Goal: Information Seeking & Learning: Check status

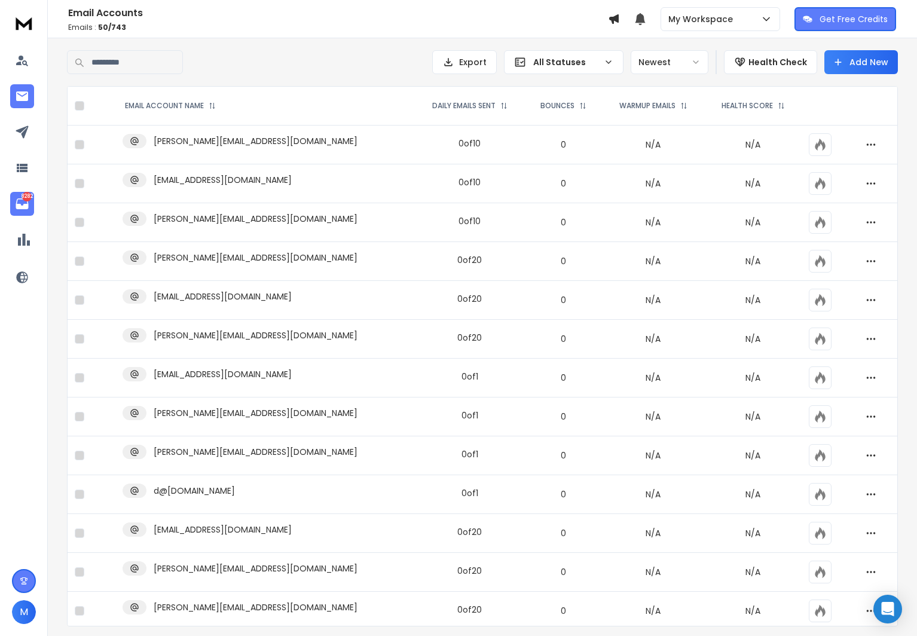
click at [19, 200] on icon at bounding box center [22, 204] width 14 height 14
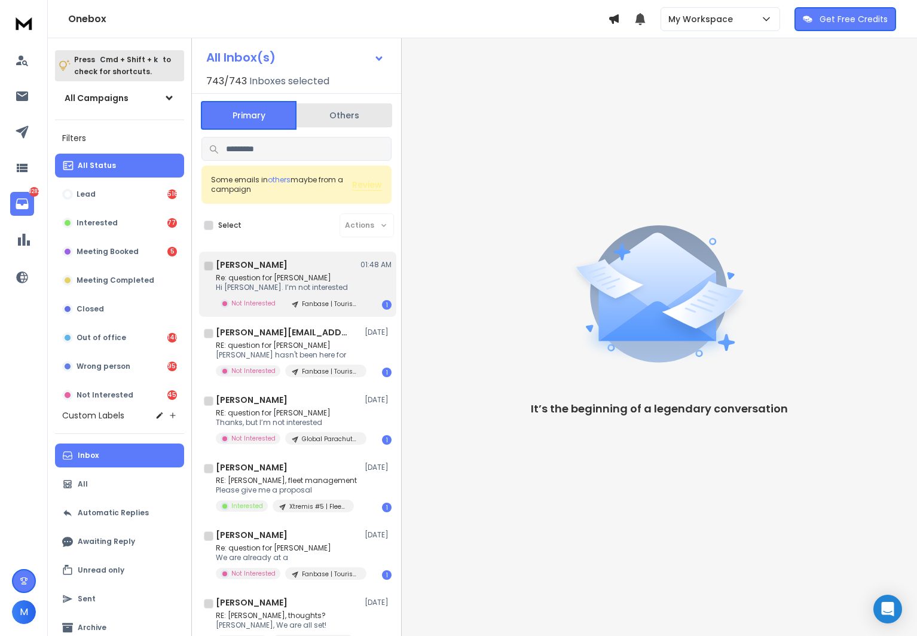
click at [302, 298] on div "Fanbase | Tourism | AI" at bounding box center [325, 303] width 81 height 13
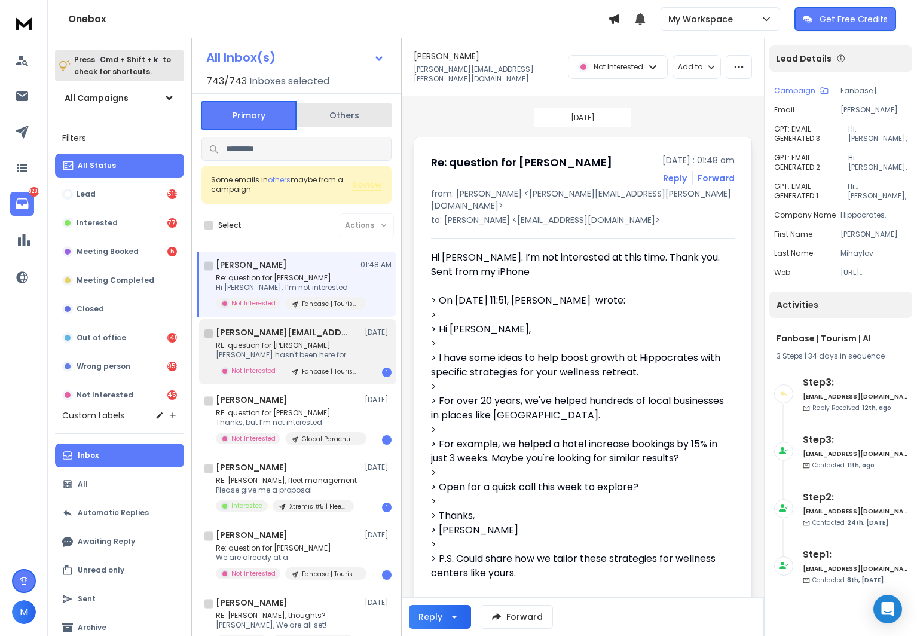
click at [336, 337] on div "jonathan@innstyle.com 11 Aug" at bounding box center [304, 332] width 176 height 12
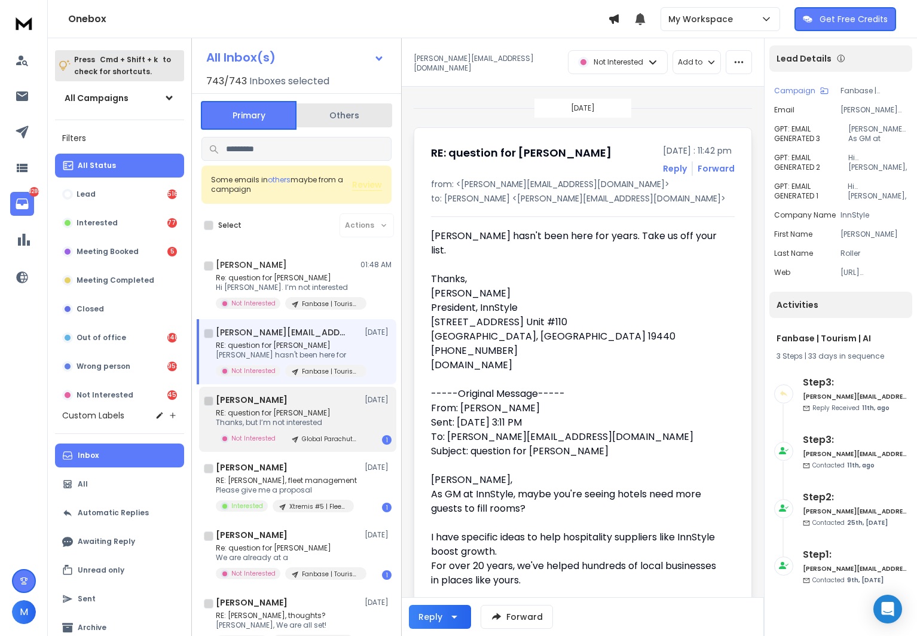
click at [336, 407] on div "Justin Barad 11 Aug RE: question for Justin Thanks, but I’m not interested Not …" at bounding box center [304, 419] width 176 height 51
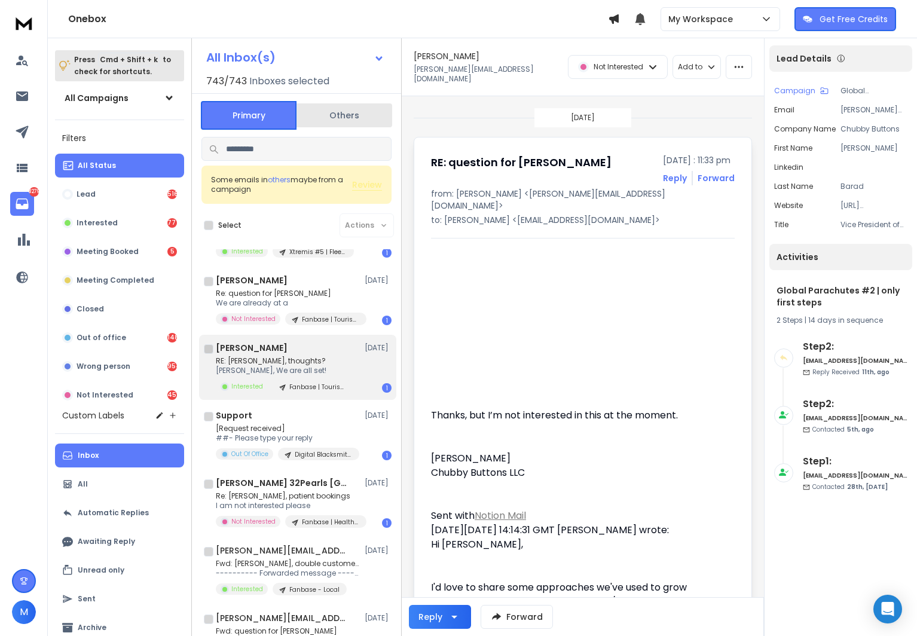
scroll to position [250, 0]
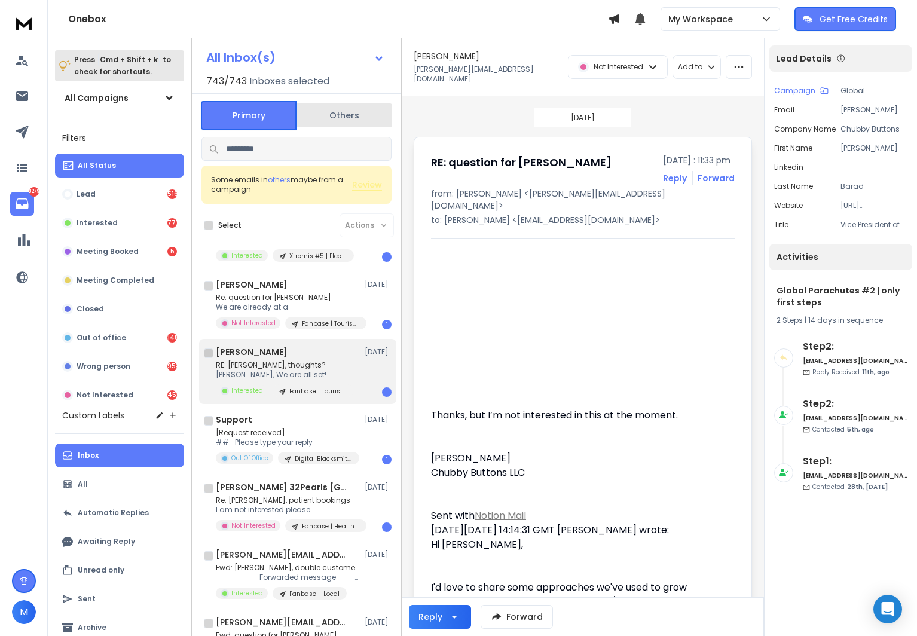
click at [337, 394] on p "Fanbase | Tourism | AI" at bounding box center [317, 391] width 57 height 9
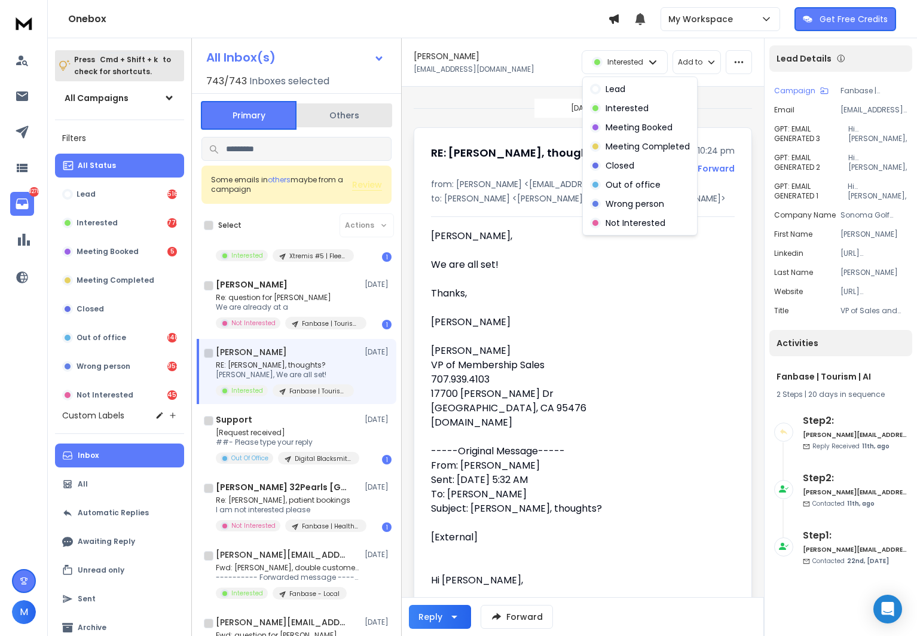
click at [629, 68] on div "Interested" at bounding box center [624, 62] width 85 height 23
click at [637, 223] on p "Not Interested" at bounding box center [635, 223] width 60 height 12
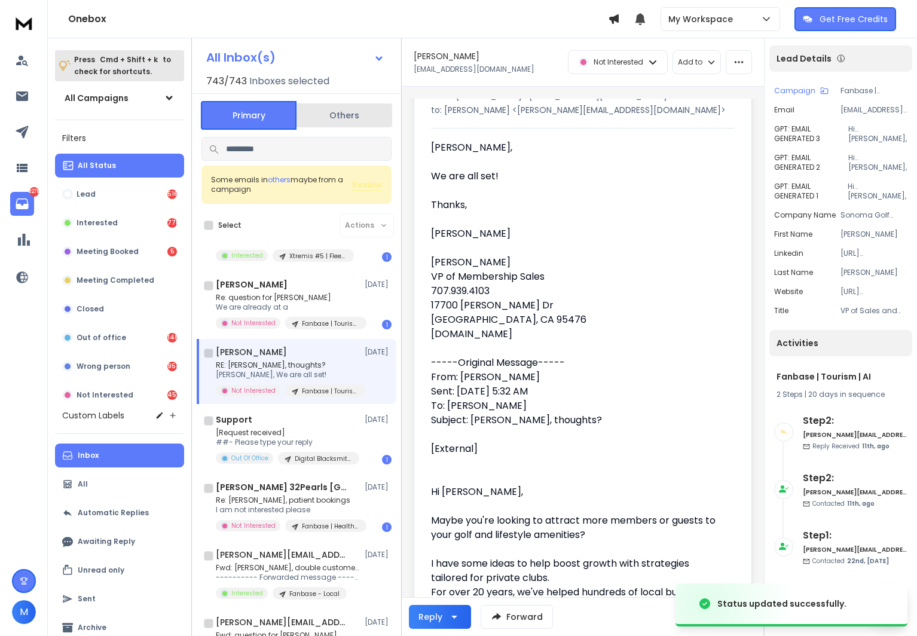
scroll to position [97, 0]
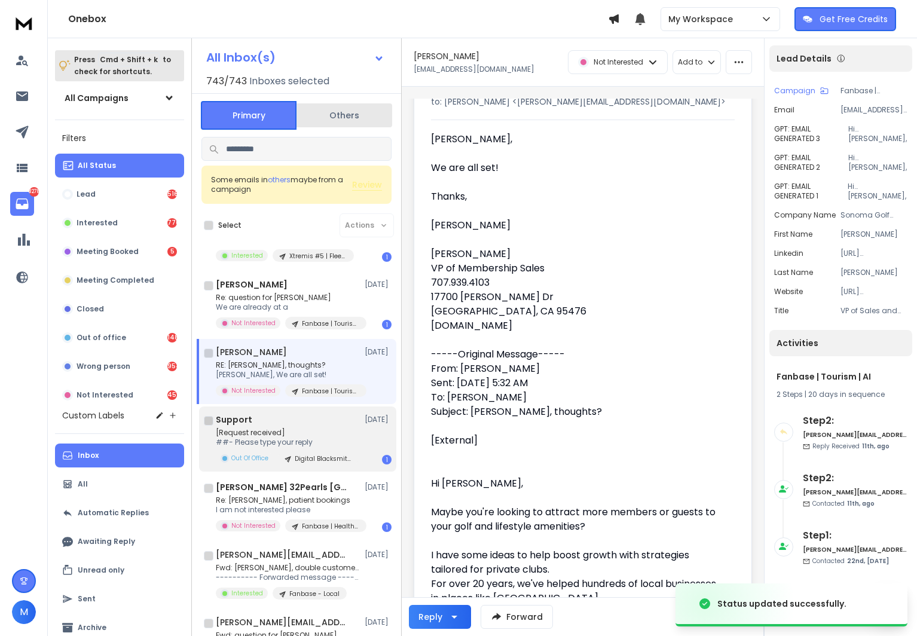
click at [329, 466] on div "Support 11 Aug [Request received] ##- Please type your reply Out Of Office Digi…" at bounding box center [297, 438] width 197 height 65
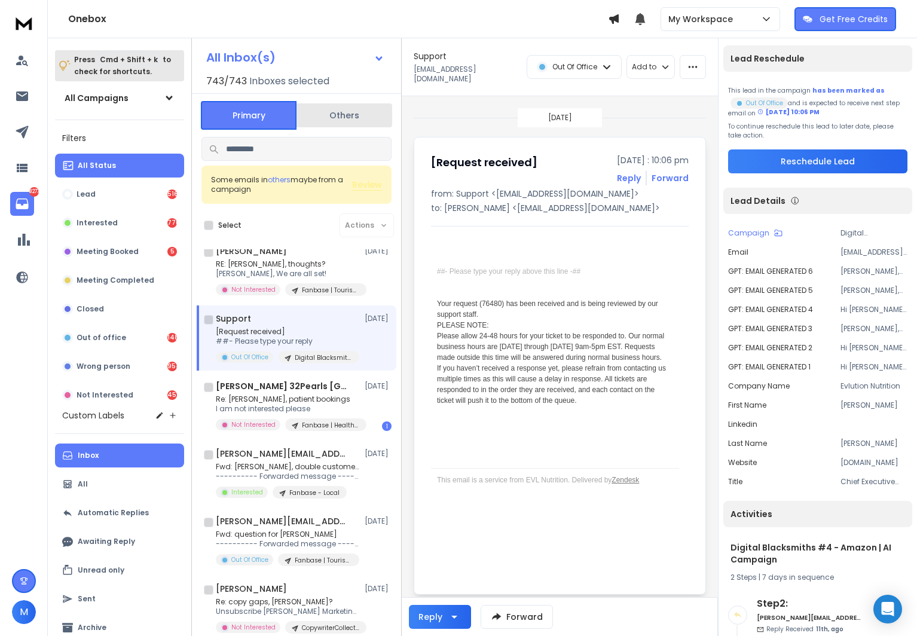
scroll to position [356, 0]
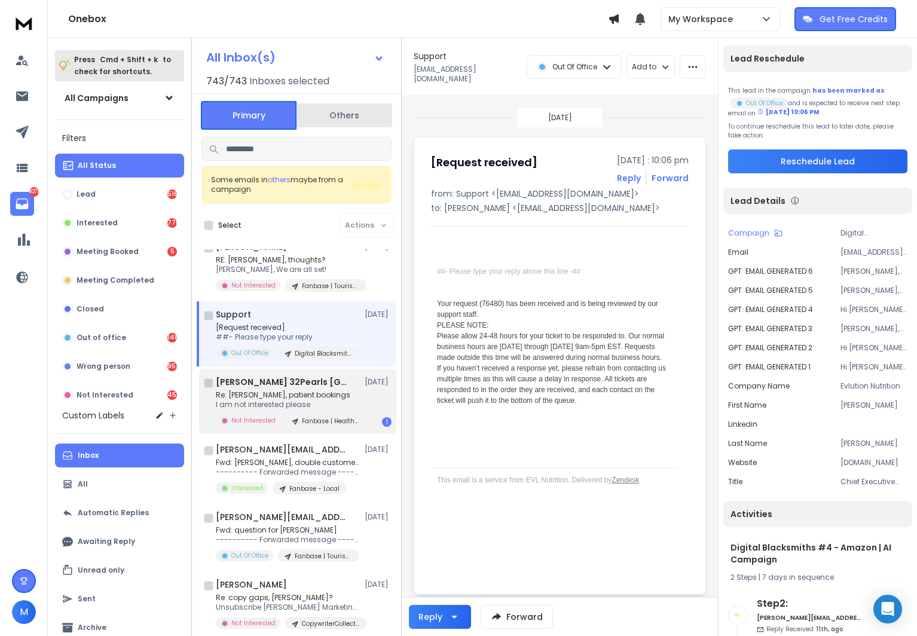
click at [311, 369] on div "Dr. Michael Bilikas 32Pearls Seattle 11 Aug Re: Michael, patient bookings I am …" at bounding box center [297, 401] width 197 height 65
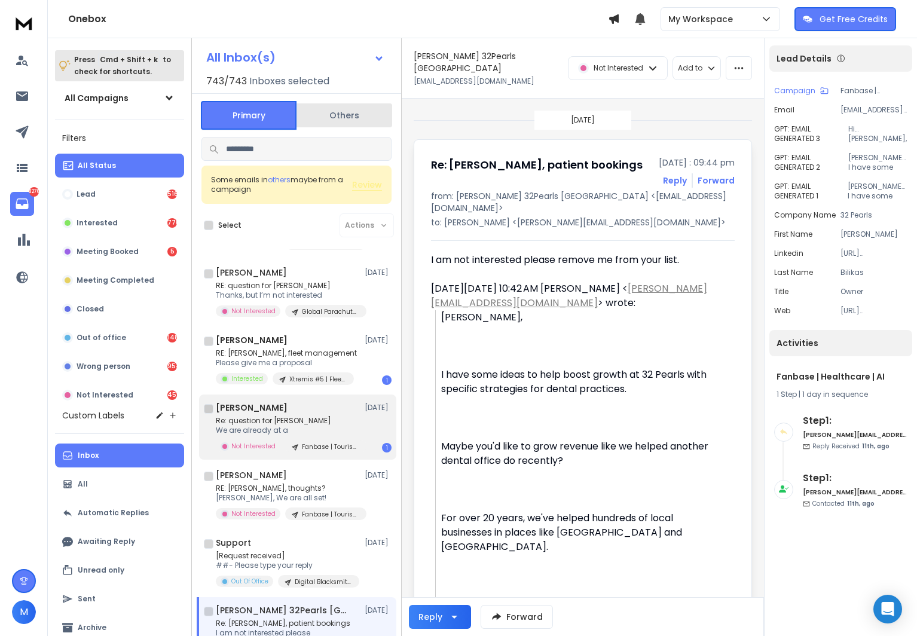
click at [305, 400] on div "Tim Hersh 11 Aug Re: question for Tim We are already at a Not Interested Fanbas…" at bounding box center [297, 426] width 197 height 65
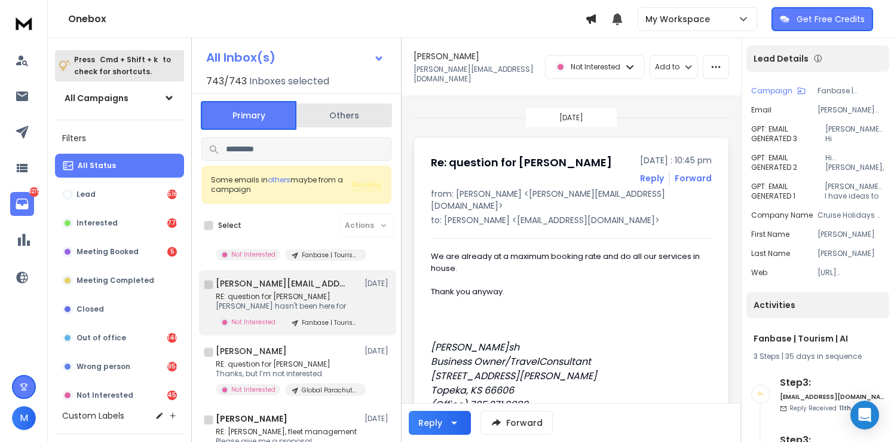
scroll to position [0, 0]
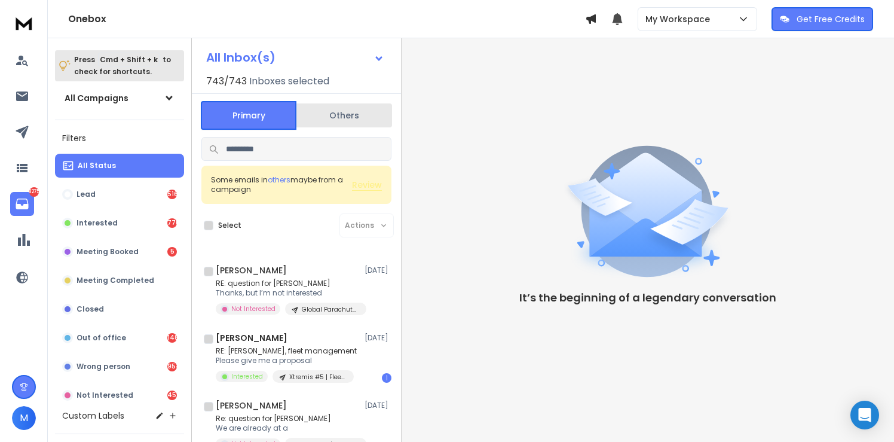
scroll to position [159, 0]
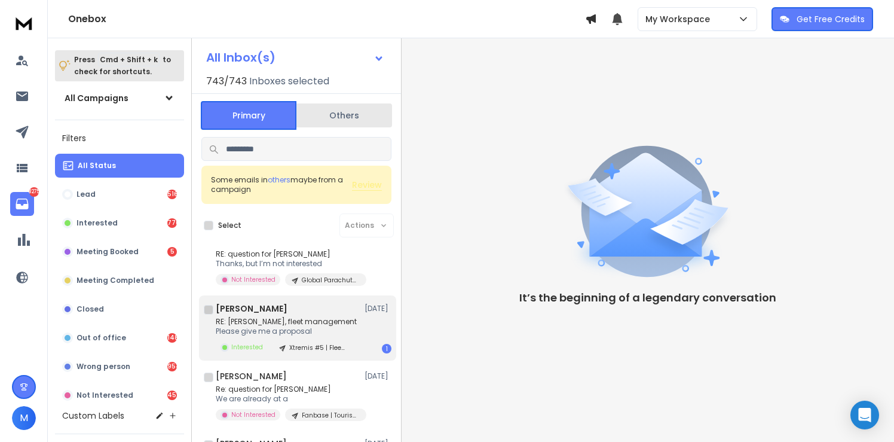
click at [249, 323] on p "RE: Scott, fleet management" at bounding box center [286, 322] width 141 height 10
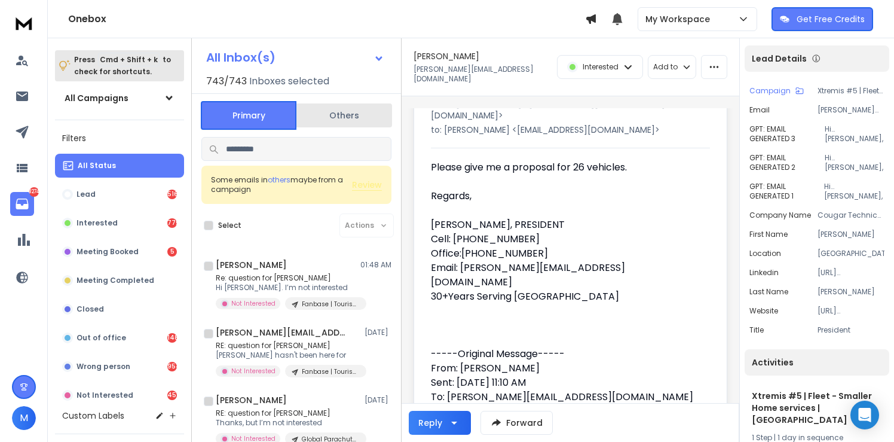
scroll to position [112, 0]
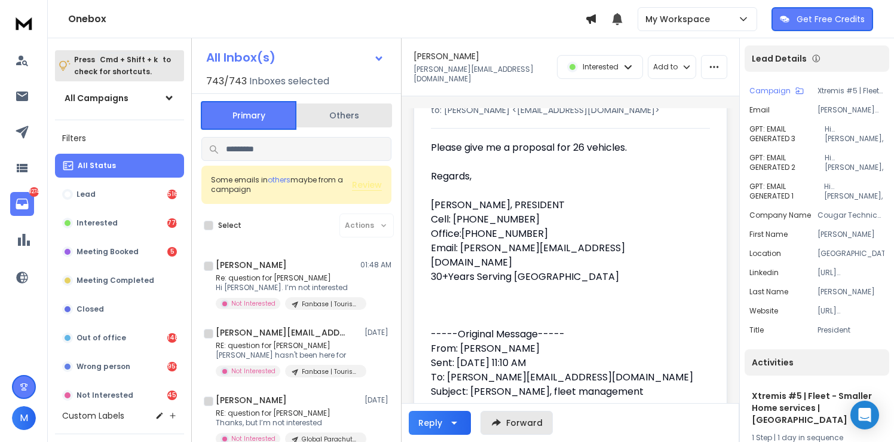
click at [526, 416] on button "Forward" at bounding box center [516, 422] width 72 height 24
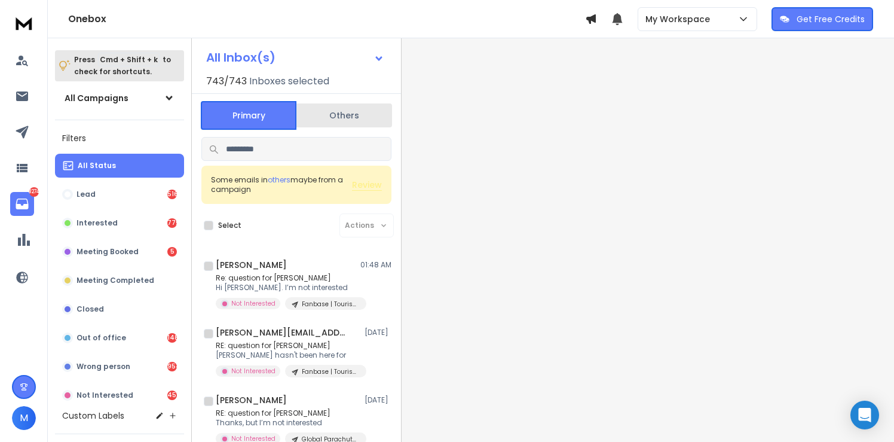
scroll to position [0, 0]
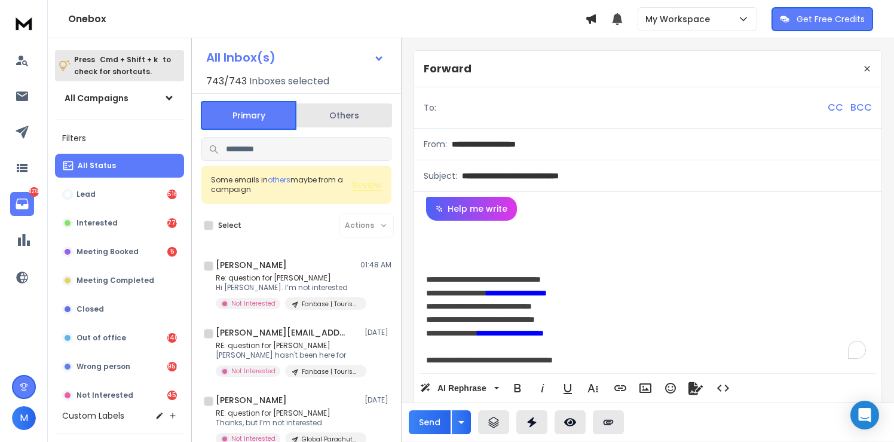
click at [511, 108] on input at bounding box center [483, 108] width 84 height 22
type input "**********"
click at [510, 82] on div "Forward" at bounding box center [647, 69] width 467 height 36
click at [436, 419] on button "Send" at bounding box center [430, 422] width 42 height 24
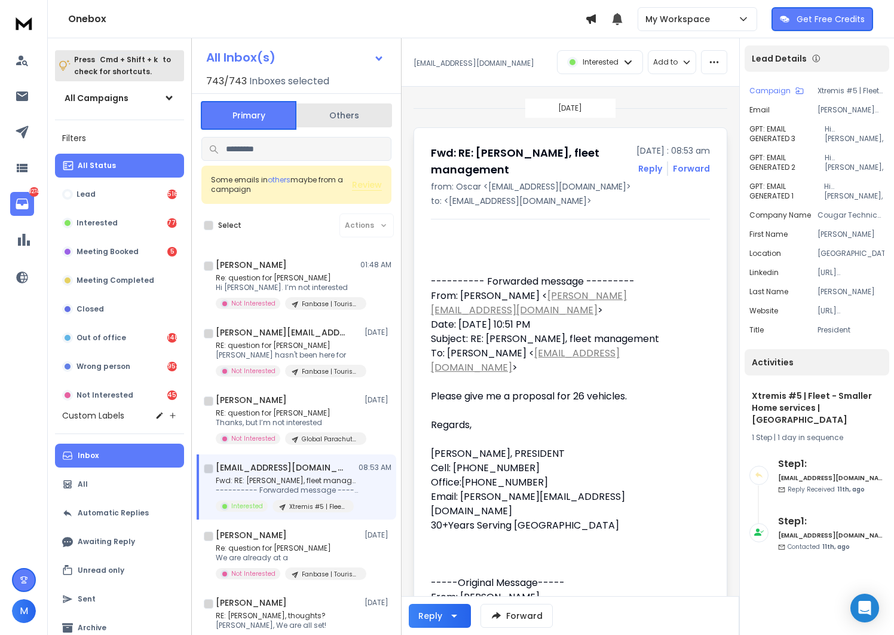
click at [479, 295] on div "From: Scott Grobel < scott@cougartech.ca >" at bounding box center [565, 303] width 269 height 29
drag, startPoint x: 479, startPoint y: 295, endPoint x: 488, endPoint y: 294, distance: 9.6
click at [489, 295] on div "From: Scott Grobel < scott@cougartech.ca >" at bounding box center [565, 303] width 269 height 29
copy div "Scott Grobel"
drag, startPoint x: 632, startPoint y: 296, endPoint x: 529, endPoint y: 296, distance: 102.8
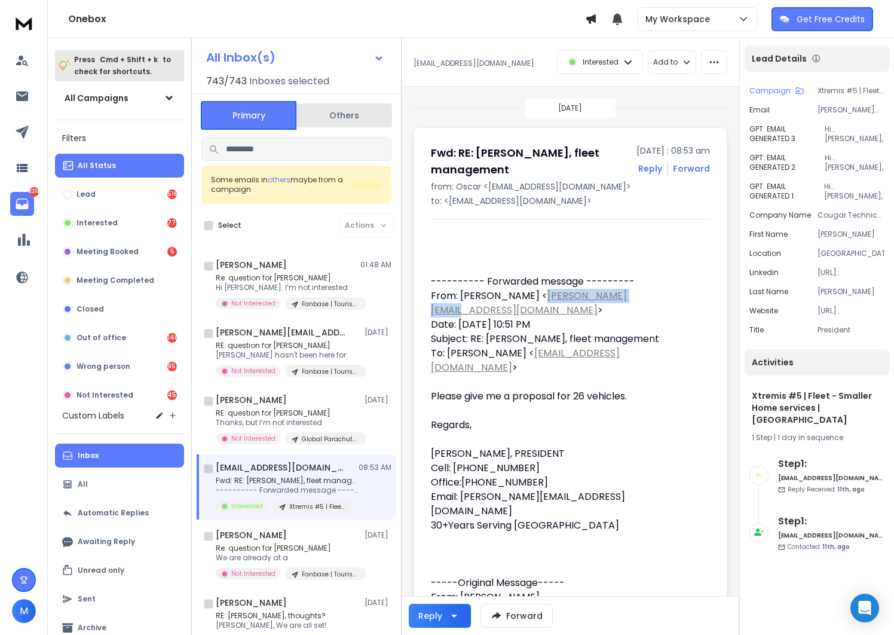
click at [529, 296] on div "From: Scott Grobel < scott@cougartech.ca >" at bounding box center [565, 303] width 269 height 29
copy link "[PERSON_NAME][EMAIL_ADDRESS][DOMAIN_NAME]"
click at [836, 312] on p "https://cougartech.ca" at bounding box center [850, 311] width 67 height 10
click at [434, 389] on div "Please give me a proposal for 26 vehicles." at bounding box center [565, 396] width 269 height 14
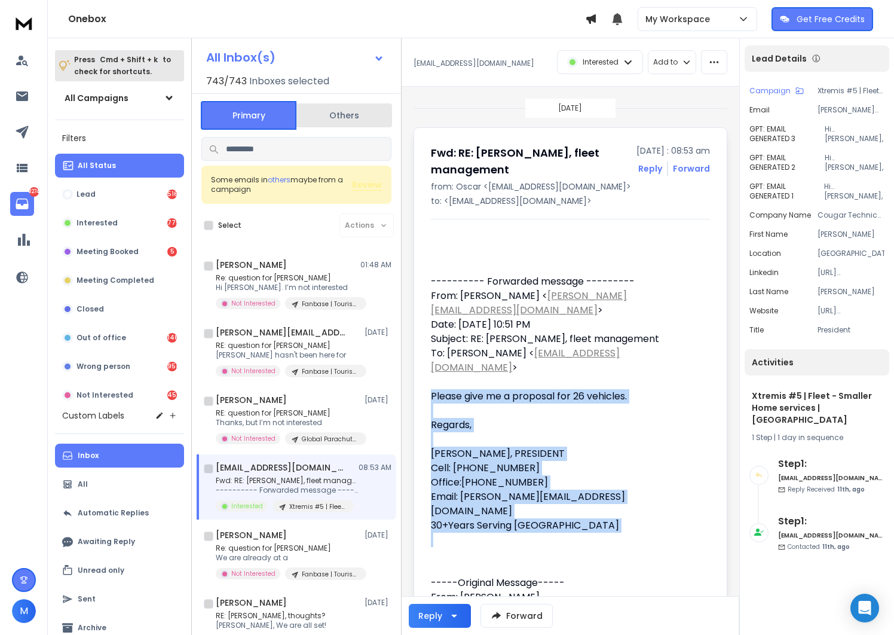
drag, startPoint x: 434, startPoint y: 368, endPoint x: 556, endPoint y: 477, distance: 163.8
click at [557, 441] on div "---------- Forwarded message --------- From: Scott Grobel < scott@cougartech.ca…" at bounding box center [570, 616] width 279 height 770
copy div "Please give me a proposal for 26 vehicles. Regards, Scott Grobel, PRESIDENT Cel…"
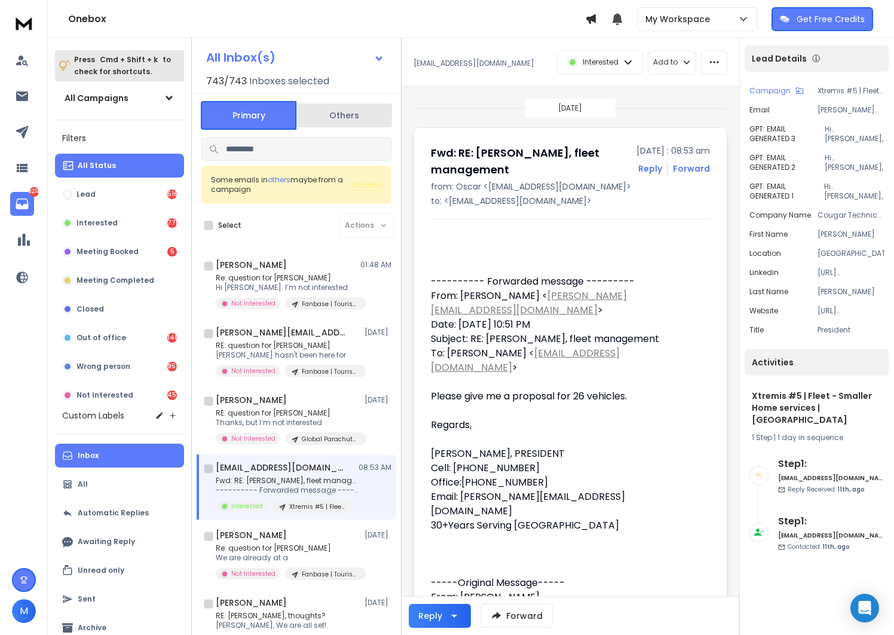
click at [258, 168] on div "Some emails in others maybe from a campaign Review" at bounding box center [296, 185] width 190 height 38
click at [258, 158] on input at bounding box center [296, 149] width 190 height 24
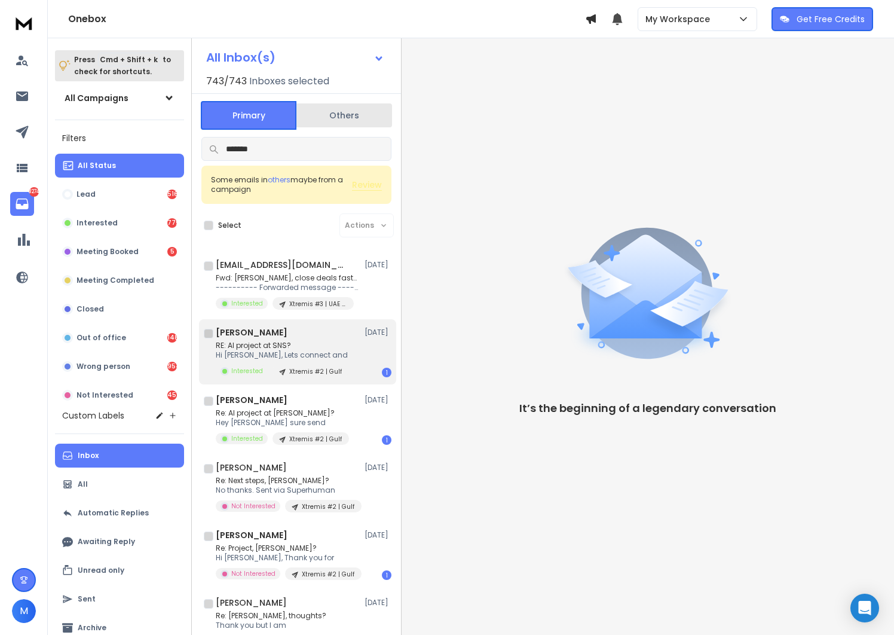
type input "*******"
click at [301, 353] on p "Hi Oscar, Lets connect and" at bounding box center [282, 355] width 133 height 10
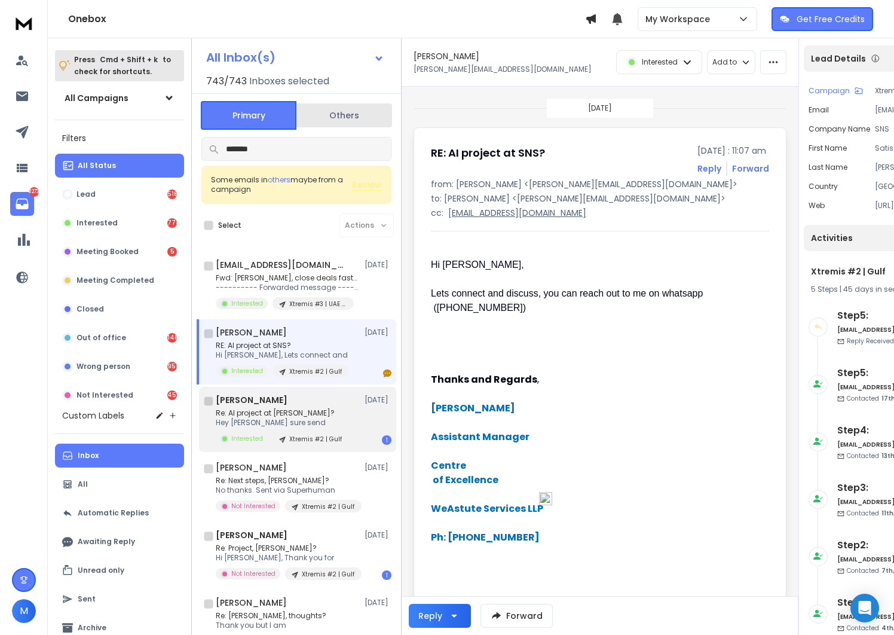
click at [297, 425] on p "Hey Oscar yess sure send" at bounding box center [282, 423] width 133 height 10
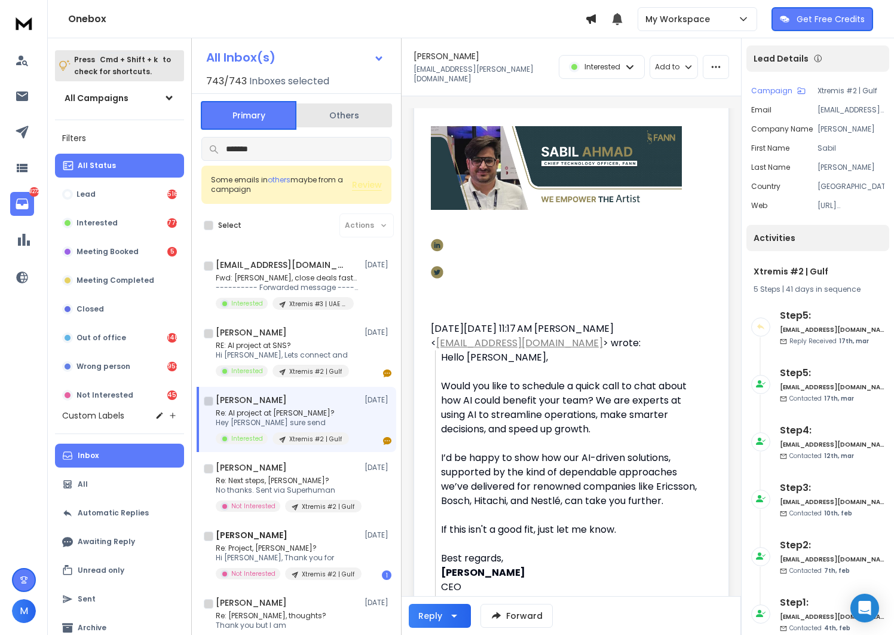
scroll to position [387, 0]
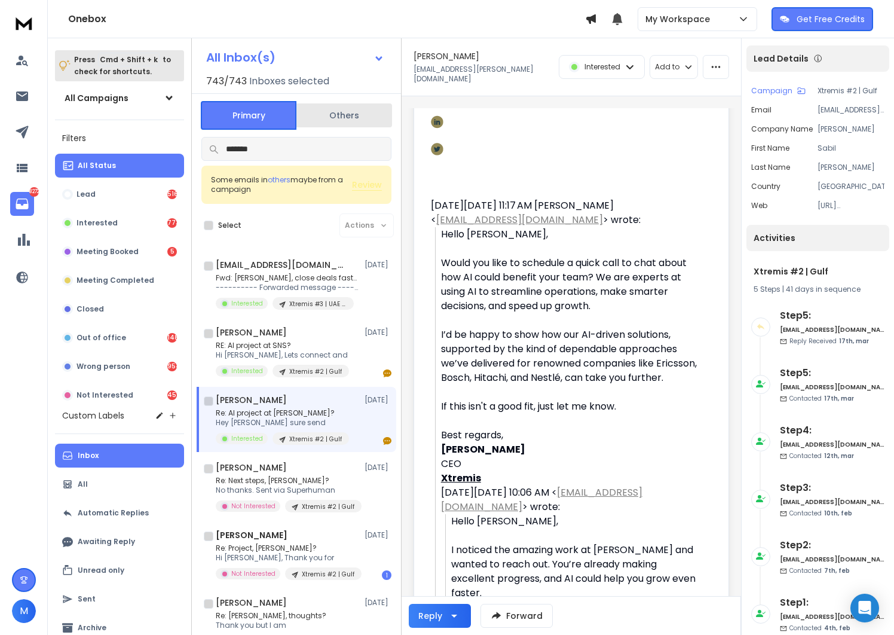
click at [305, 432] on div "Xtremis #2 | Gulf" at bounding box center [310, 438] width 76 height 13
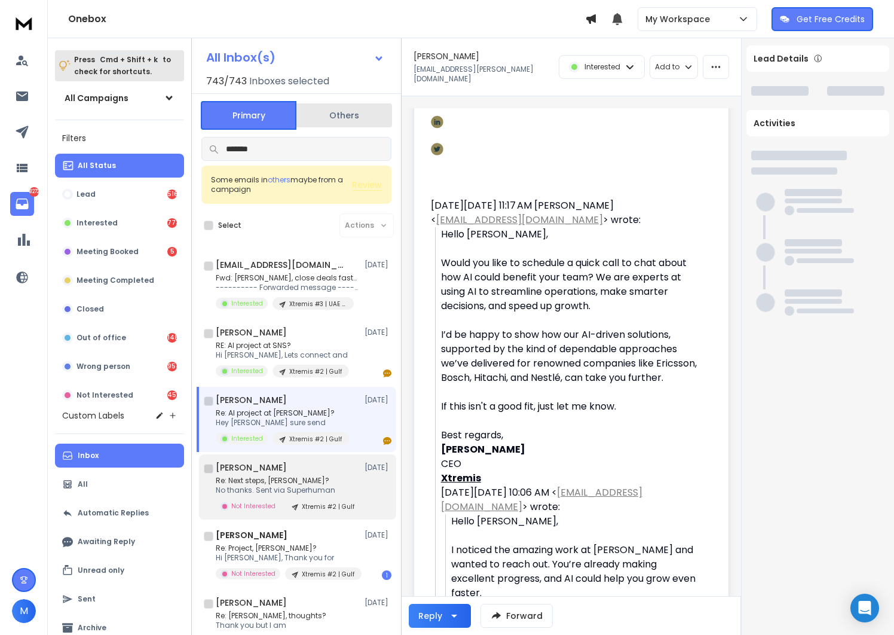
click at [305, 441] on p "Re: Next steps, James?" at bounding box center [287, 481] width 143 height 10
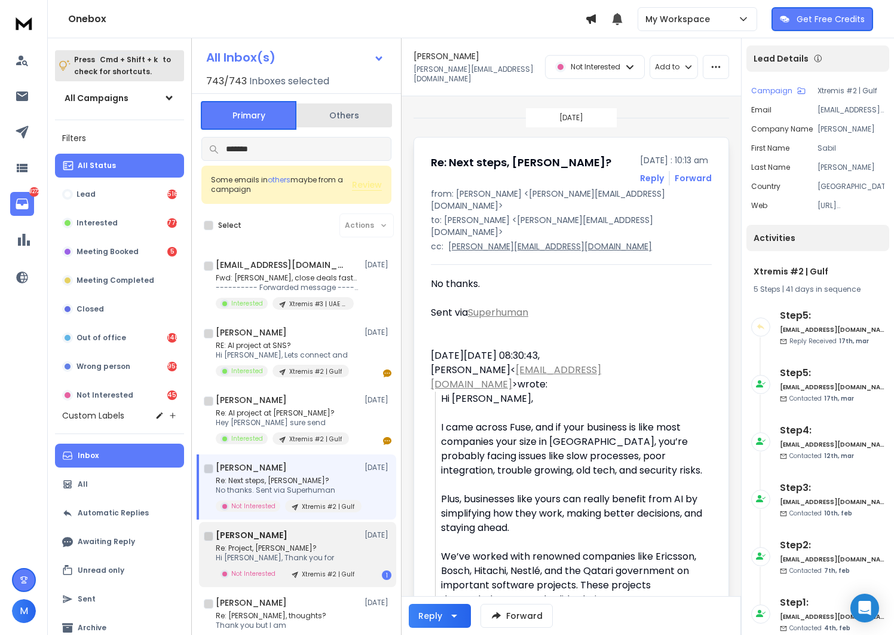
click at [309, 441] on div "Pavel Menshikov 12 Mar Re: Project, Pavel? Hi Oscar, Thank you for Not Interest…" at bounding box center [297, 554] width 197 height 65
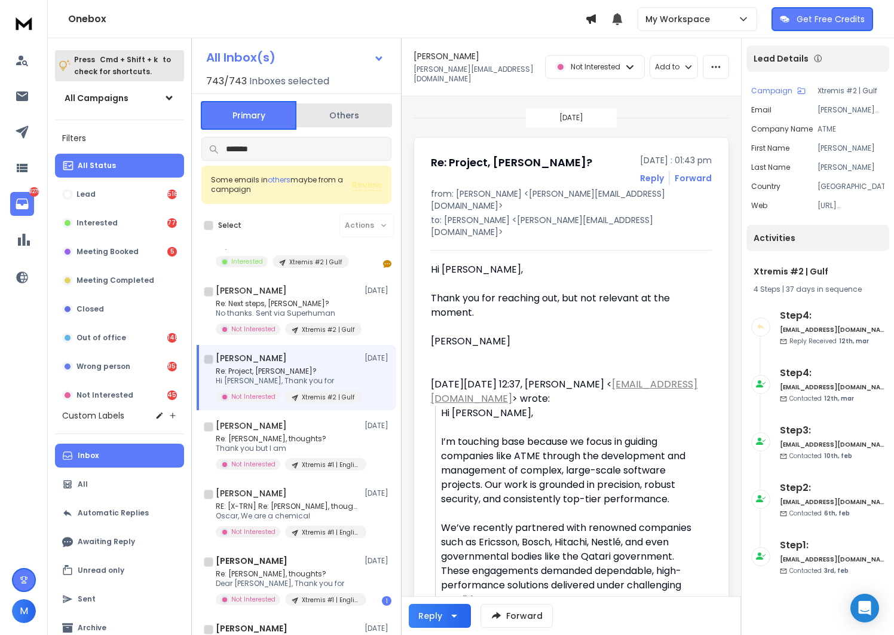
scroll to position [0, 0]
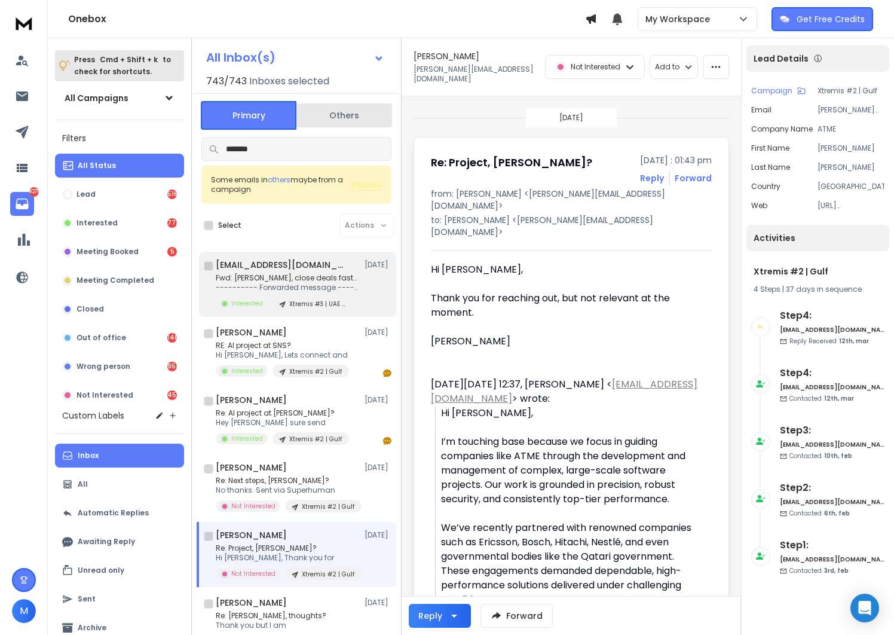
click at [314, 278] on p "Fwd: Rahul, close deals faster" at bounding box center [287, 278] width 143 height 10
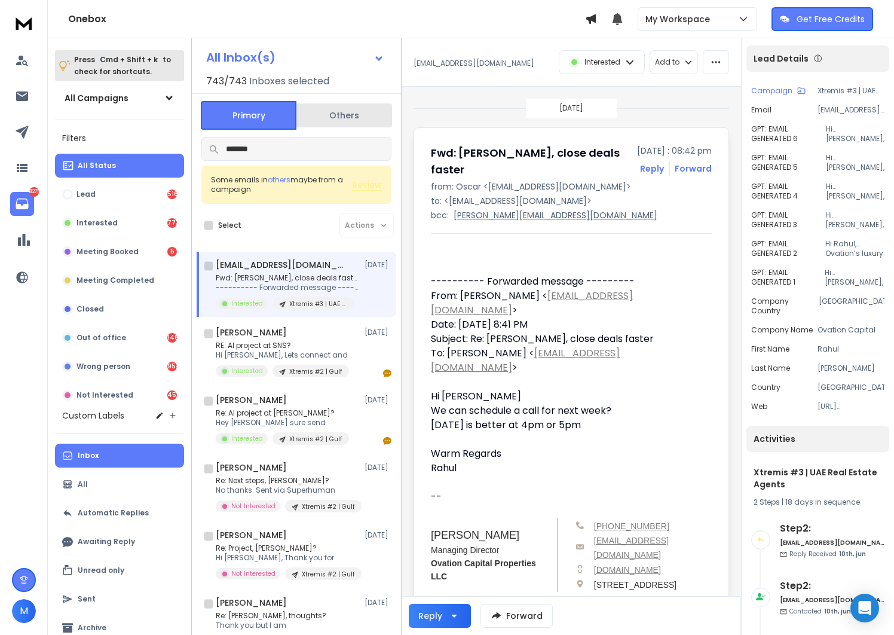
click at [339, 255] on div "ops@xtremis.com 10 Jun Fwd: Rahul, close deals faster ---------- Forwarded mess…" at bounding box center [297, 284] width 197 height 65
click at [265, 146] on input "*******" at bounding box center [296, 149] width 190 height 24
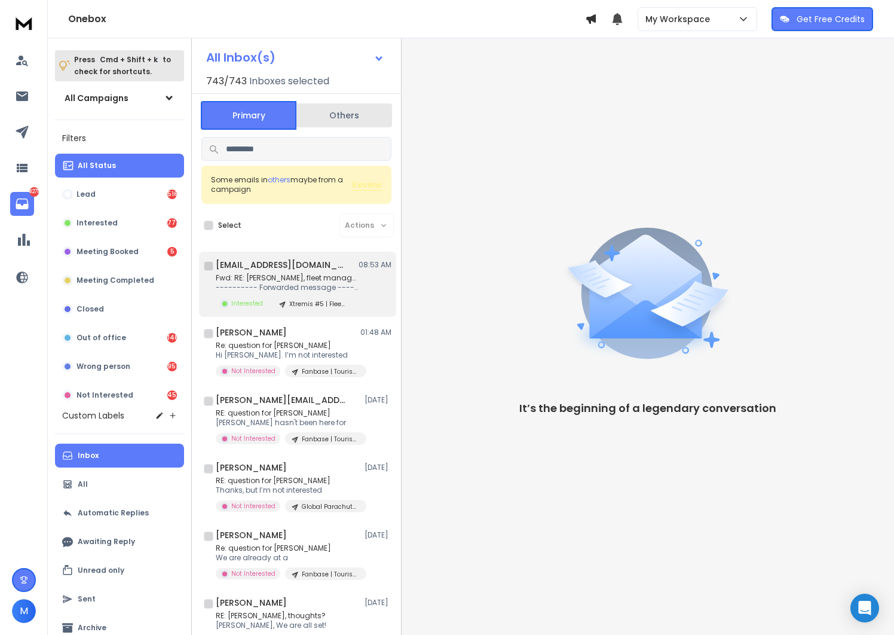
click at [320, 266] on div "ops@xtremis.com 08:53 AM" at bounding box center [304, 265] width 176 height 12
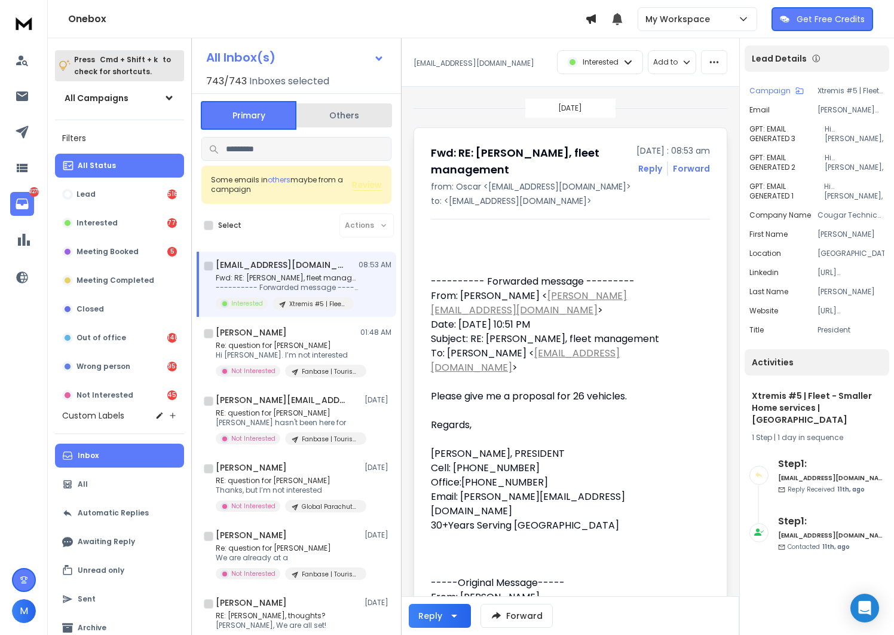
click at [583, 389] on div "Please give me a proposal for 26 vehicles." at bounding box center [565, 396] width 269 height 14
drag, startPoint x: 583, startPoint y: 370, endPoint x: 616, endPoint y: 370, distance: 33.5
click at [616, 389] on div "Please give me a proposal for 26 vehicles." at bounding box center [565, 396] width 269 height 14
click at [537, 441] on div "Cell: 403-831-1564" at bounding box center [565, 468] width 269 height 14
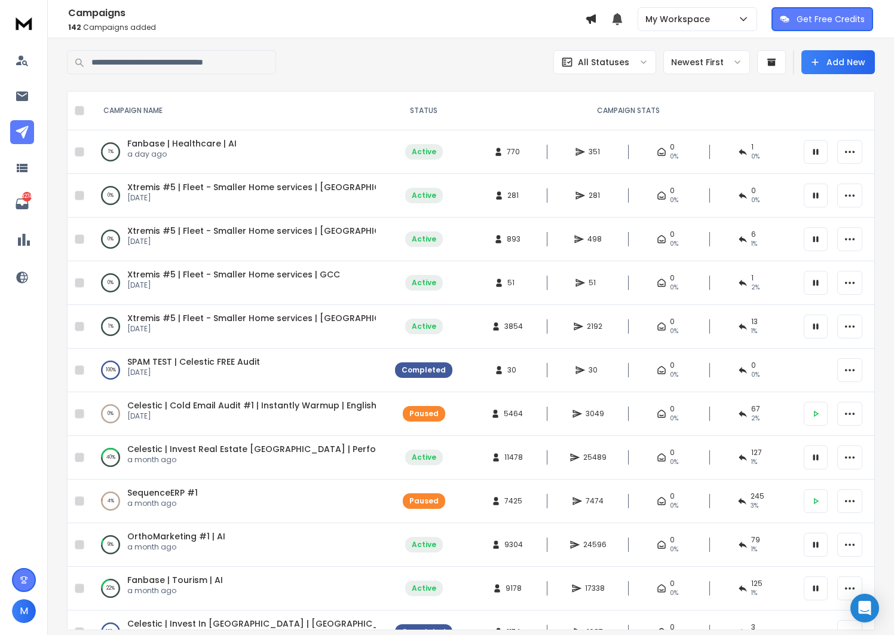
click at [220, 67] on input at bounding box center [171, 62] width 209 height 24
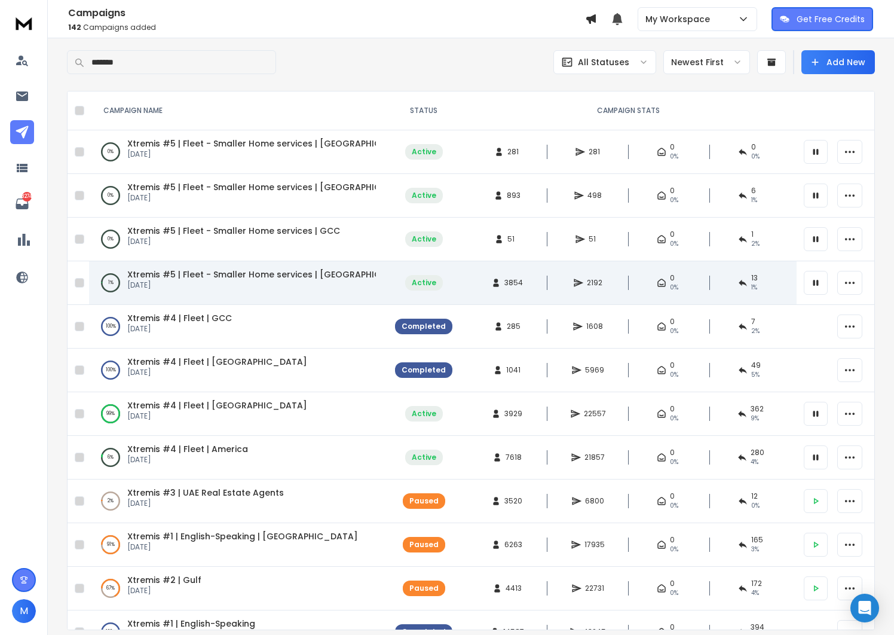
type input "*******"
click at [213, 280] on p "[DATE]" at bounding box center [251, 285] width 249 height 10
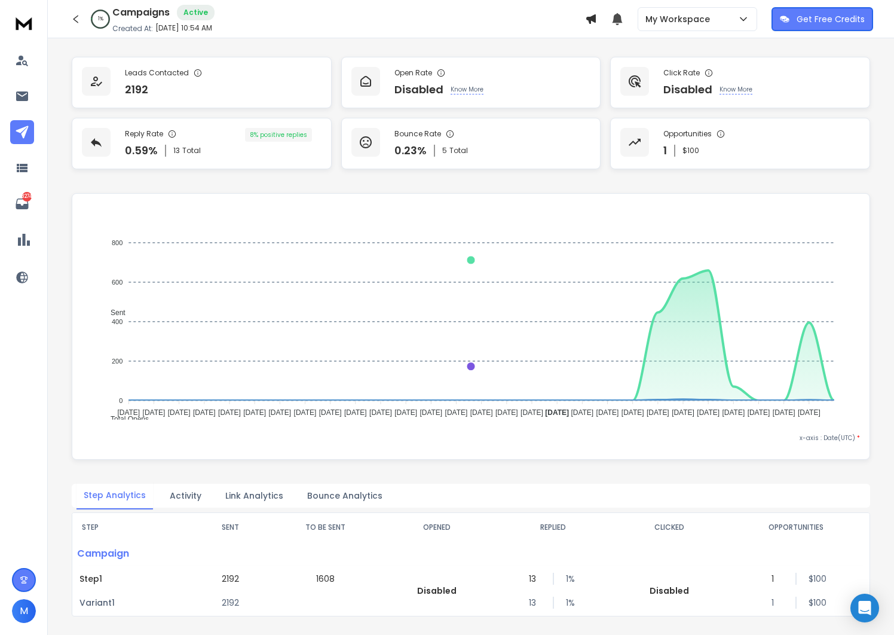
scroll to position [112, 0]
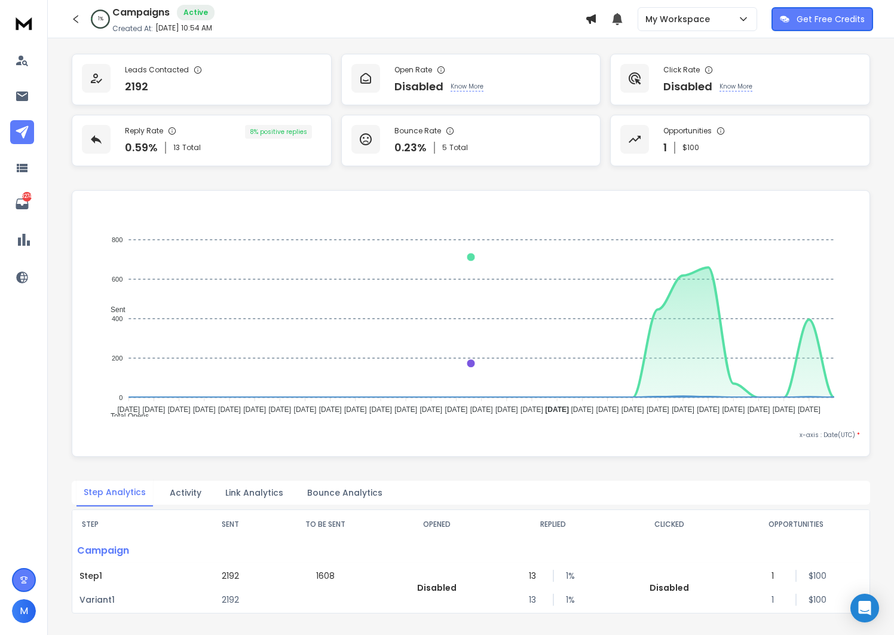
click at [204, 502] on button "Activity" at bounding box center [186, 492] width 46 height 26
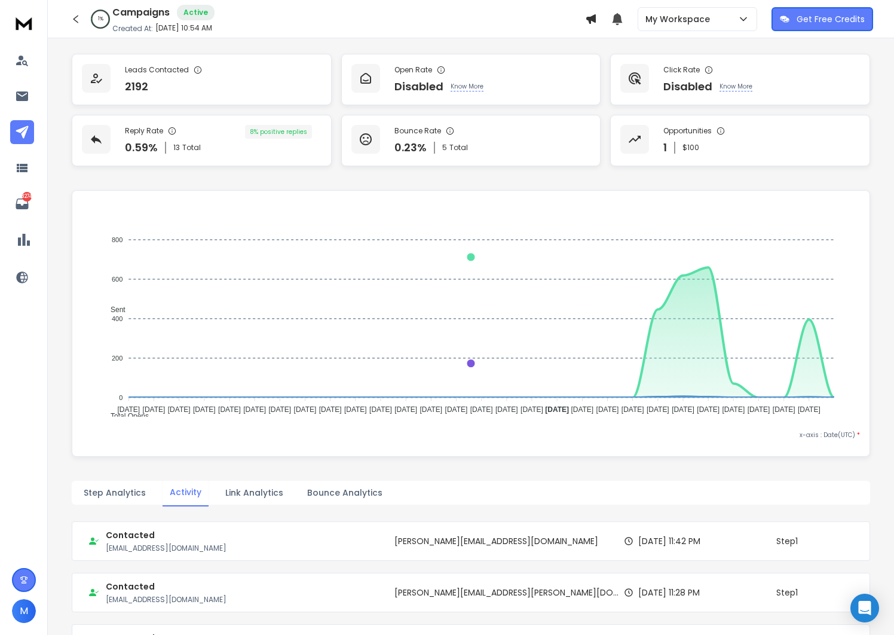
click at [265, 502] on button "Link Analytics" at bounding box center [254, 492] width 72 height 26
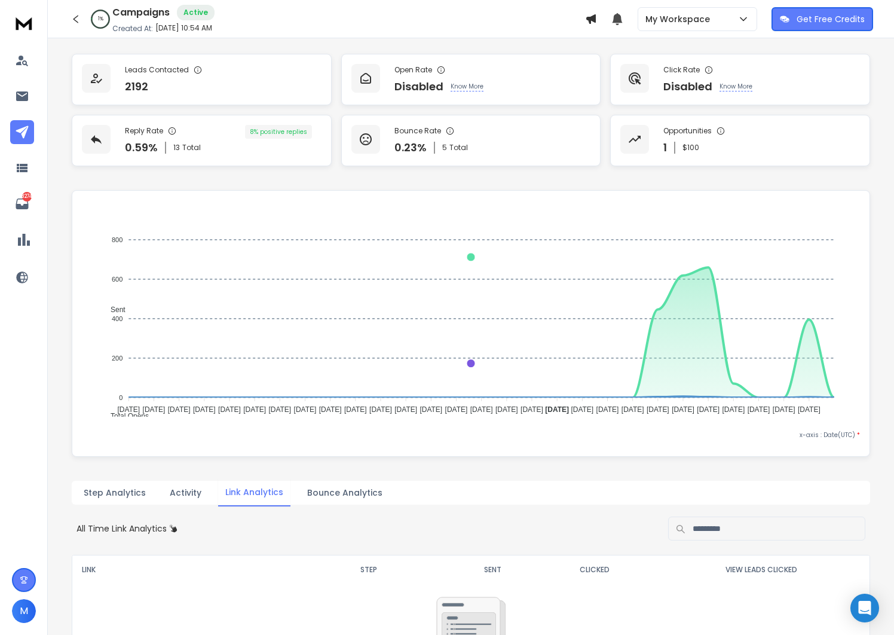
click at [316, 483] on button "Bounce Analytics" at bounding box center [345, 492] width 90 height 26
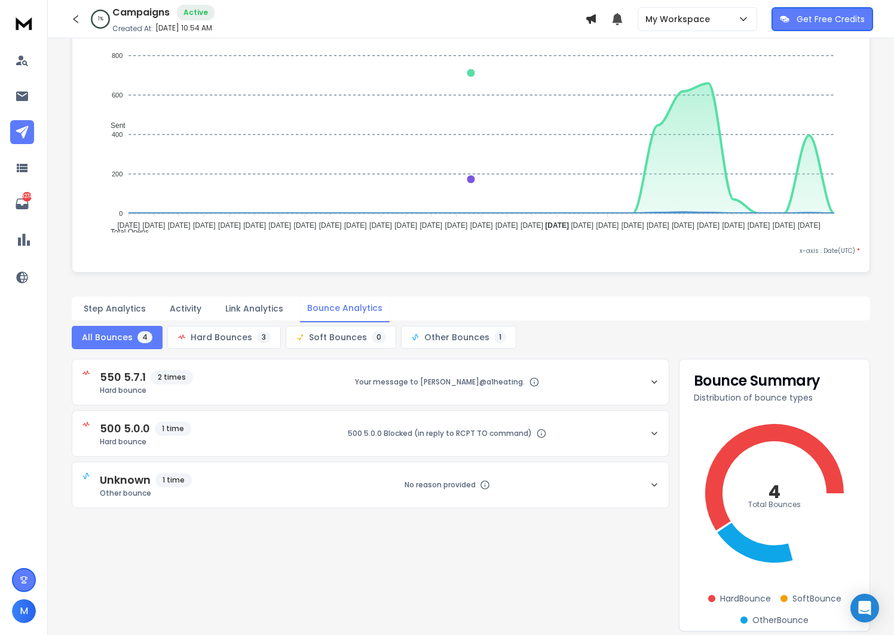
scroll to position [298, 0]
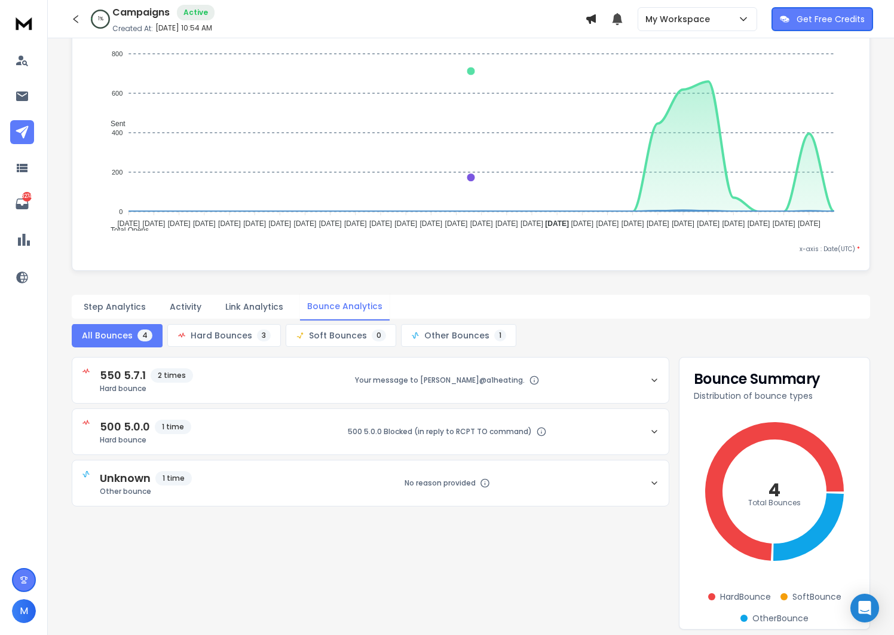
click at [552, 376] on div "550 5.7.1 2 times Hard bounce" at bounding box center [366, 380] width 568 height 26
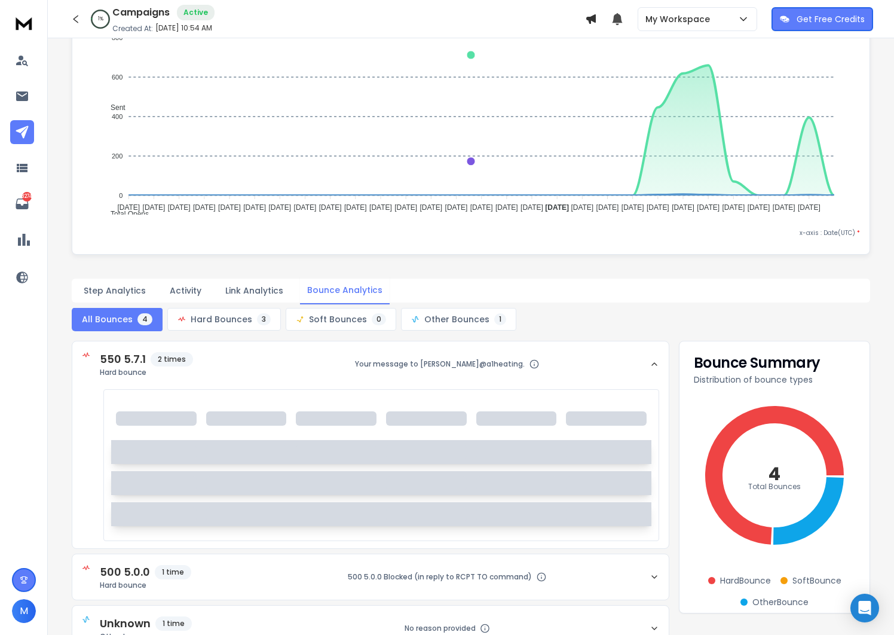
scroll to position [314, 0]
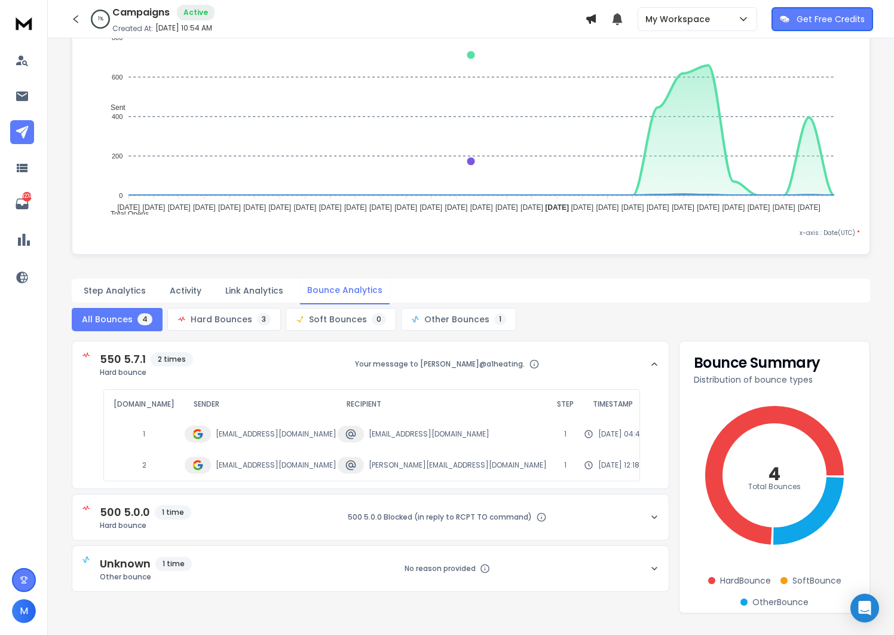
click at [548, 360] on div "550 5.7.1 2 times Hard bounce" at bounding box center [366, 364] width 568 height 26
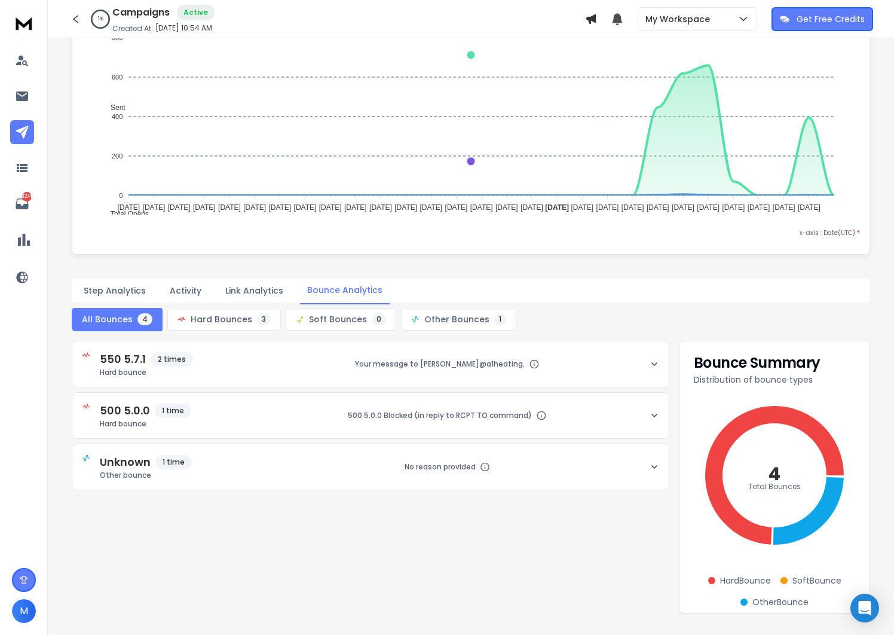
click at [365, 457] on div "Unknown 1 time Other bounce" at bounding box center [366, 466] width 568 height 26
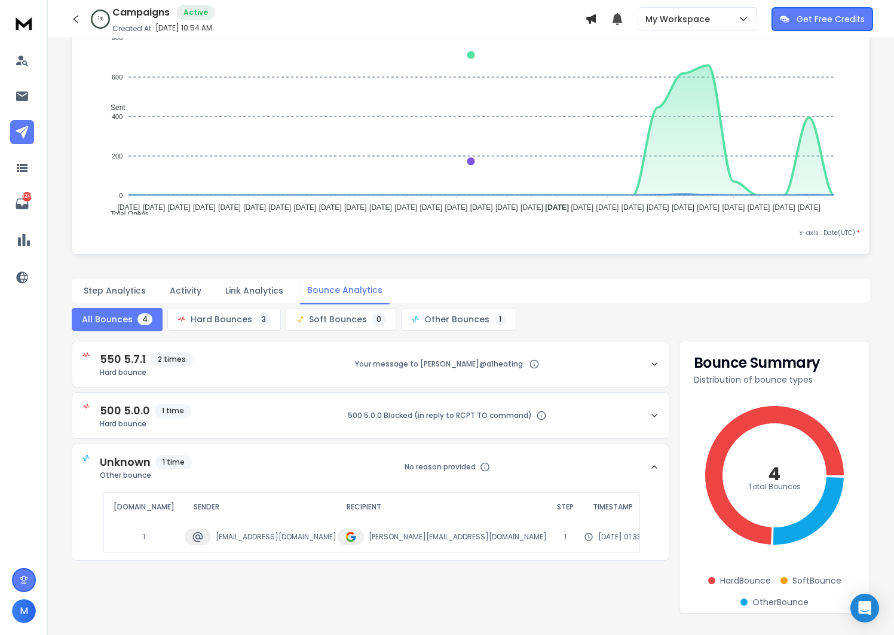
click at [365, 462] on div "Unknown 1 time Other bounce" at bounding box center [366, 466] width 568 height 26
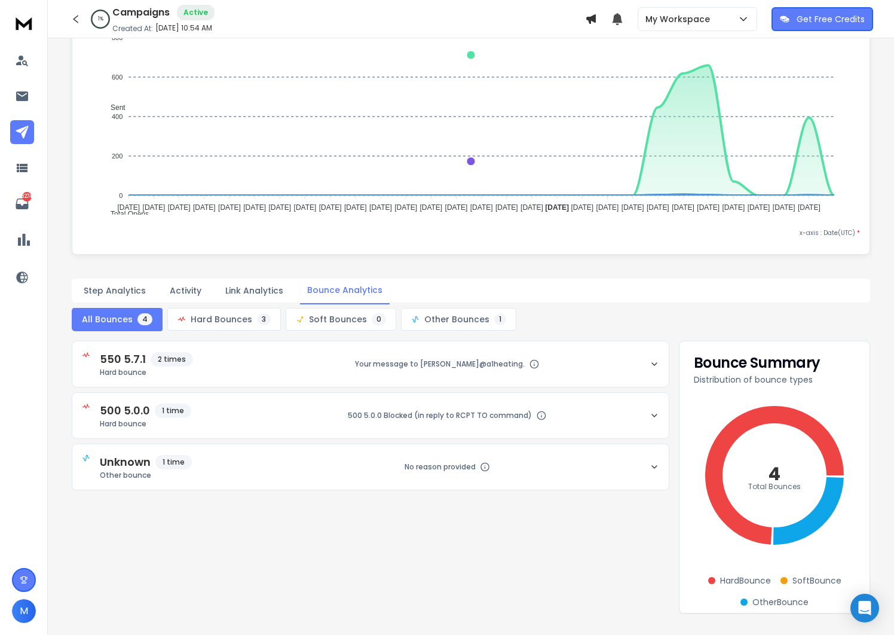
click at [365, 431] on button "500 5.0.0 1 time Hard bounce 500 5.0.0 Blocked (in reply to RCPT TO command)" at bounding box center [370, 415] width 596 height 45
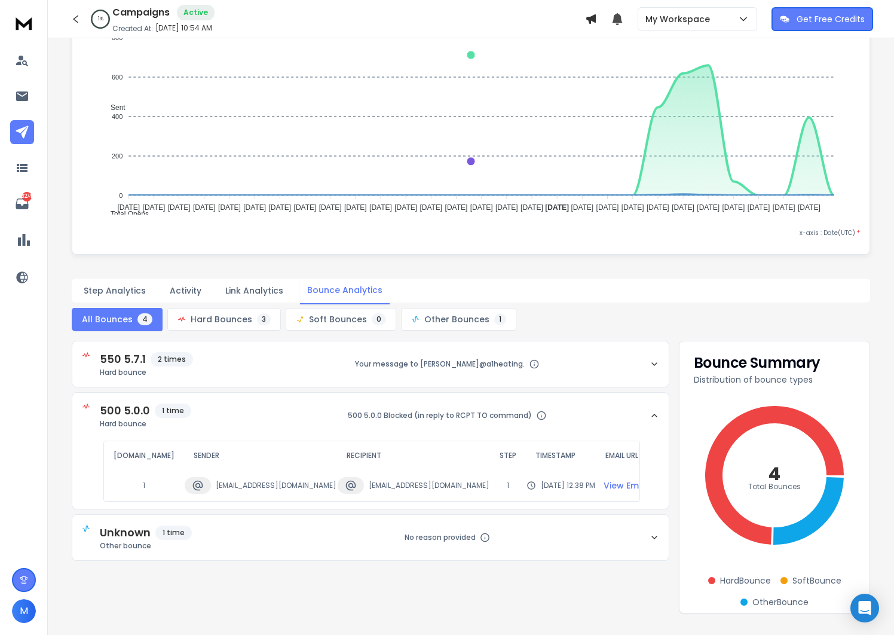
click at [365, 430] on button "500 5.0.0 1 time Hard bounce 500 5.0.0 Blocked (in reply to RCPT TO command)" at bounding box center [370, 415] width 596 height 45
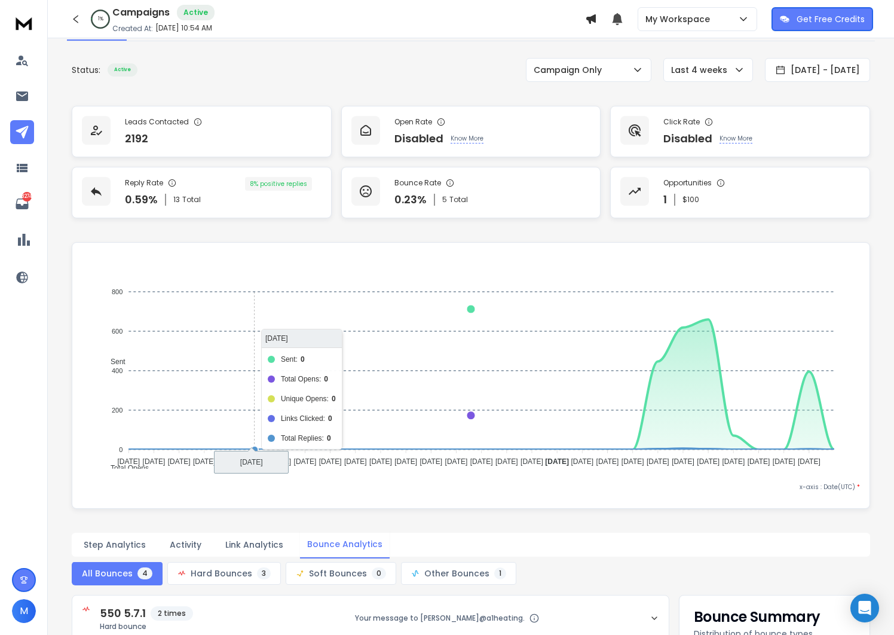
scroll to position [11, 0]
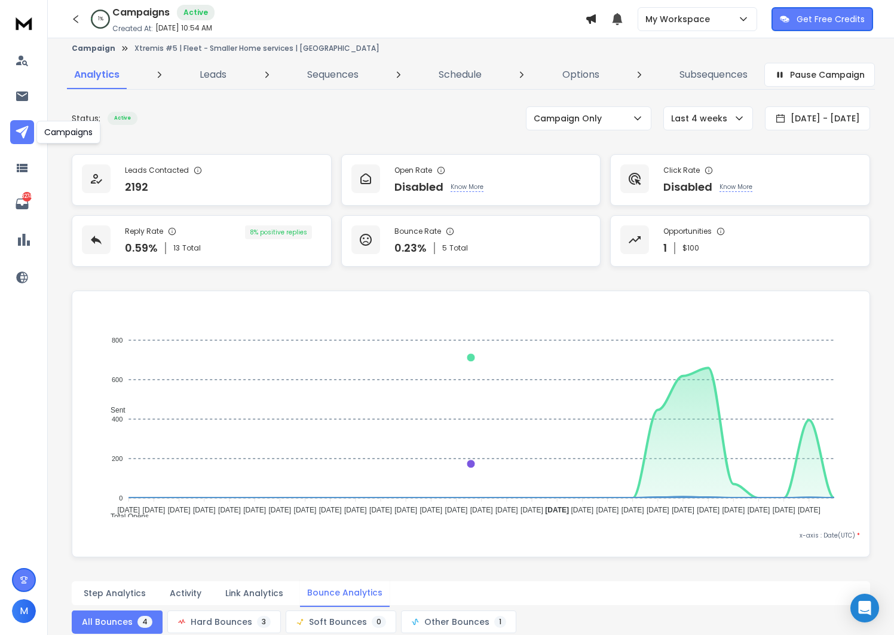
click at [21, 138] on icon at bounding box center [22, 132] width 14 height 14
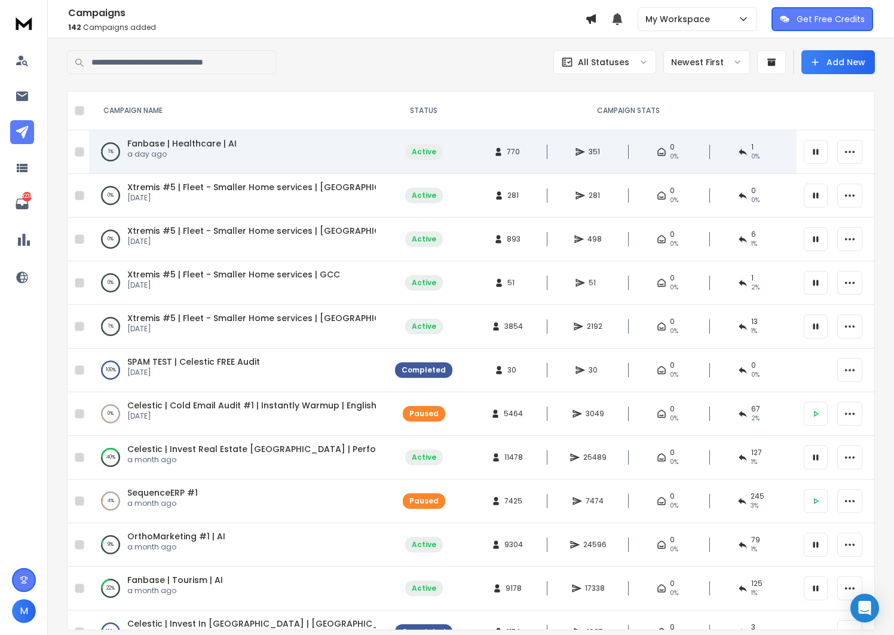
click at [183, 148] on span "Fanbase | Healthcare | AI" at bounding box center [181, 143] width 109 height 12
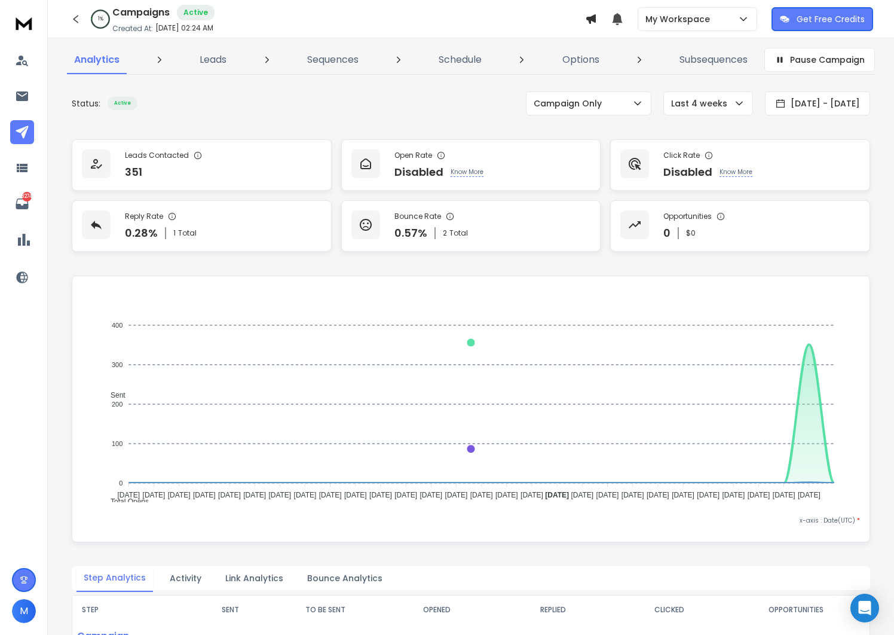
scroll to position [112, 0]
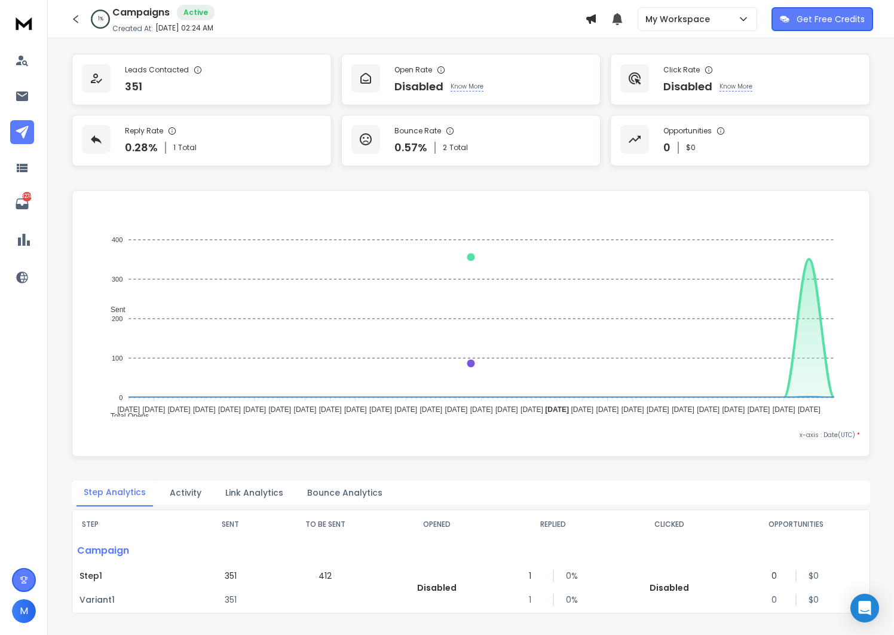
click at [358, 489] on button "Bounce Analytics" at bounding box center [345, 492] width 90 height 26
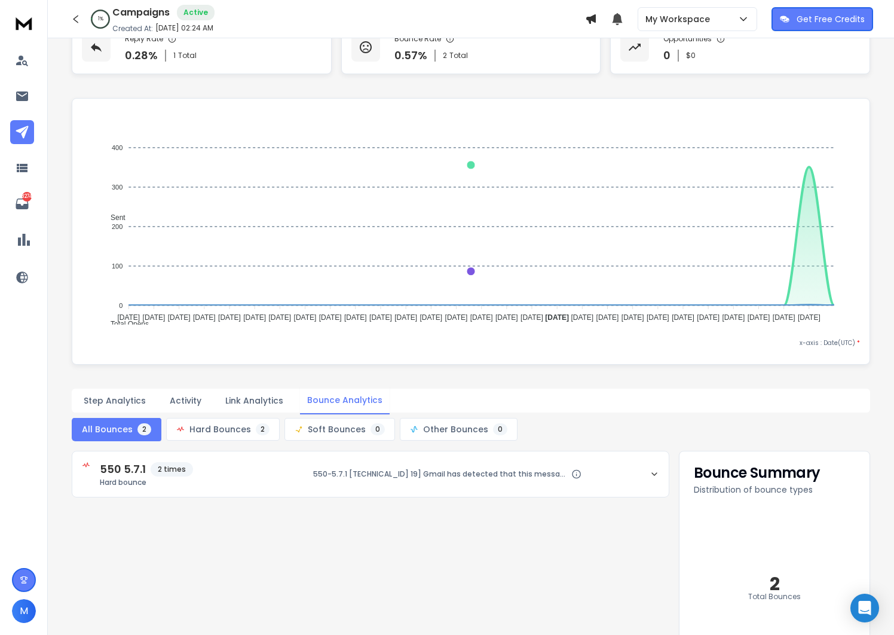
scroll to position [314, 0]
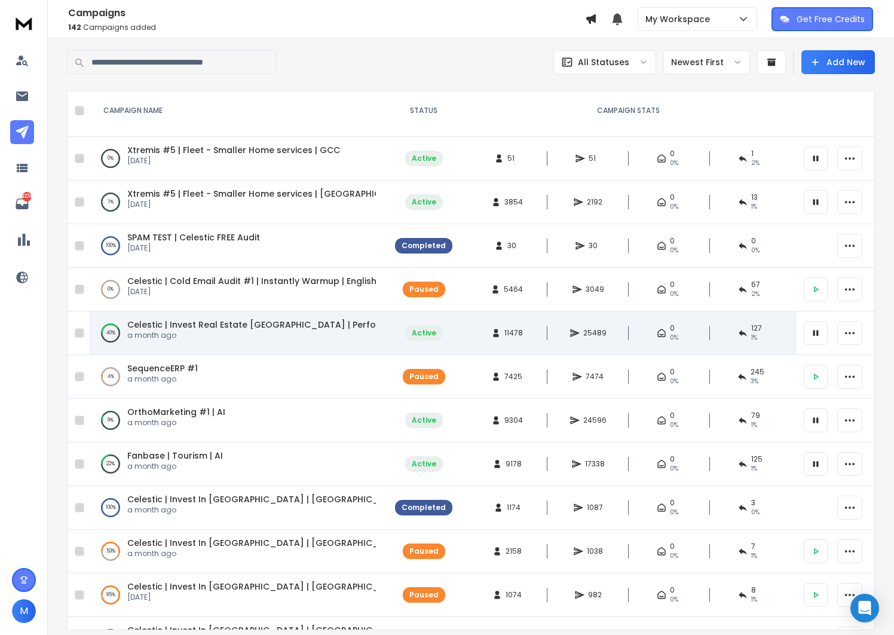
scroll to position [35, 0]
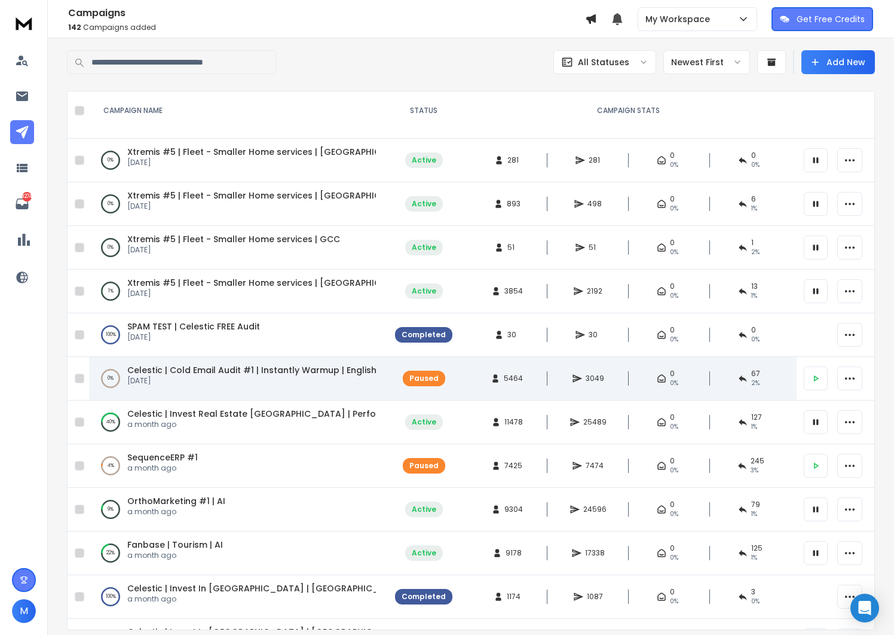
click at [264, 372] on span "Celestic | Cold Email Audit #1 | Instantly Warmup | English + [GEOGRAPHIC_DATA]…" at bounding box center [319, 370] width 384 height 12
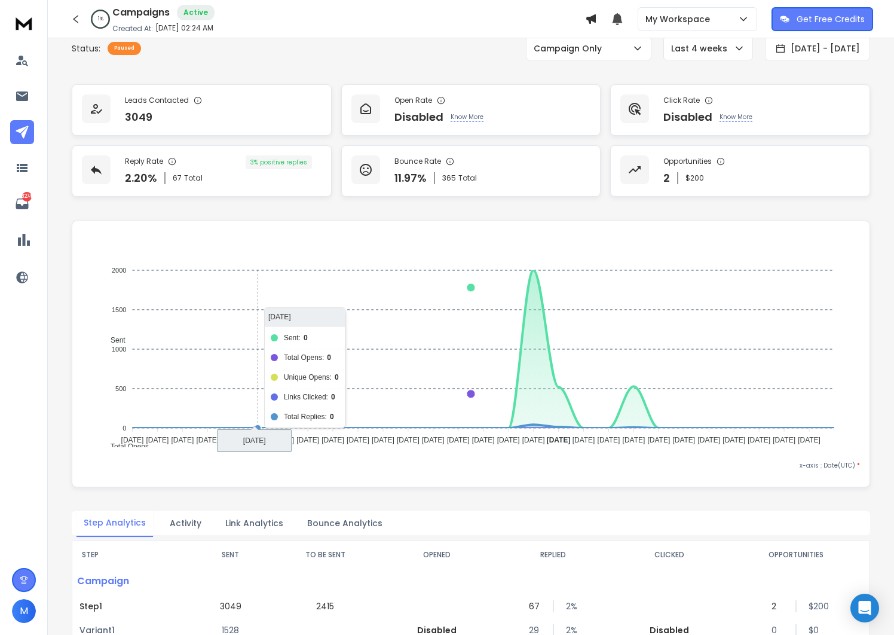
scroll to position [136, 0]
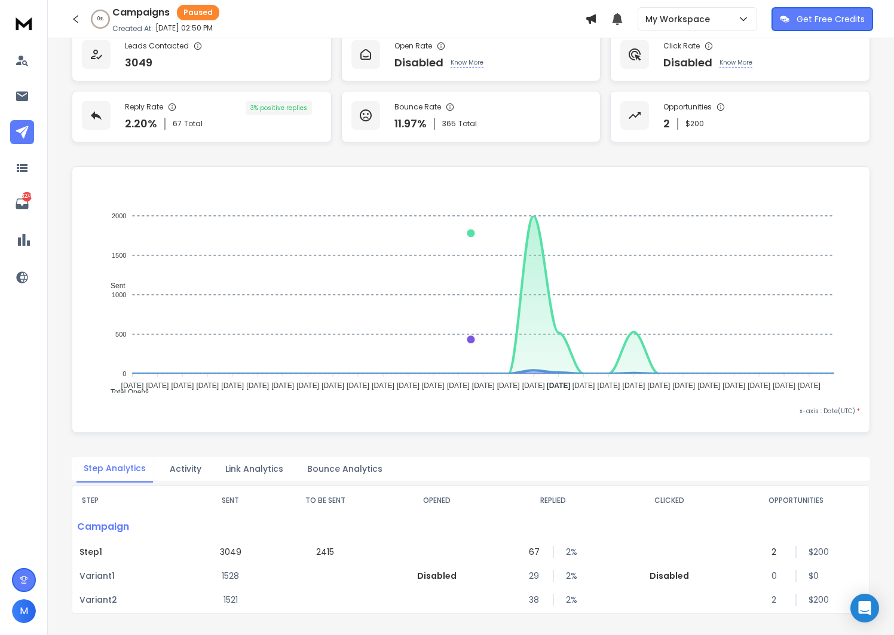
click at [262, 466] on button "Link Analytics" at bounding box center [254, 468] width 72 height 26
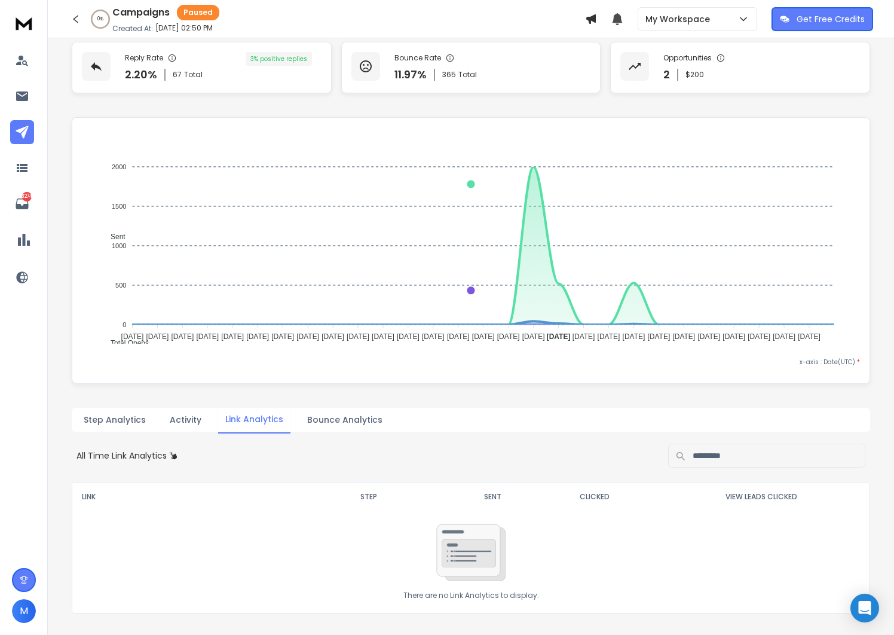
click at [334, 428] on button "Bounce Analytics" at bounding box center [345, 419] width 90 height 26
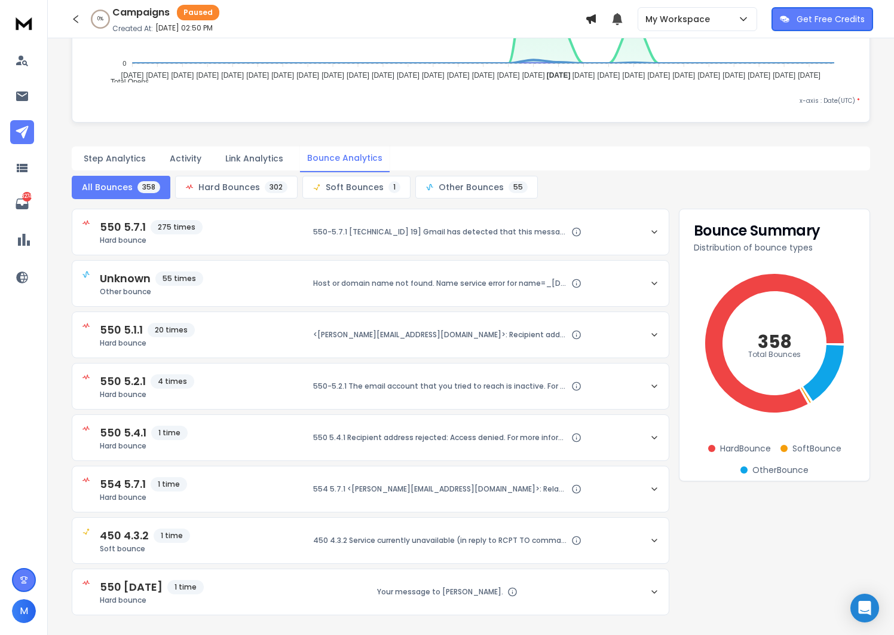
scroll to position [448, 0]
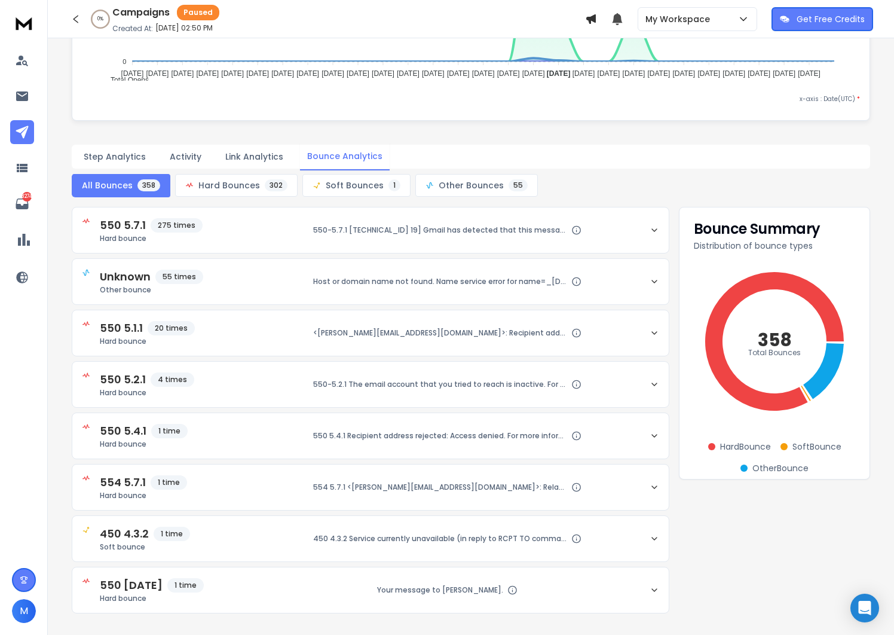
click at [645, 234] on div "550 5.7.1 275 times Hard bounce" at bounding box center [366, 230] width 568 height 26
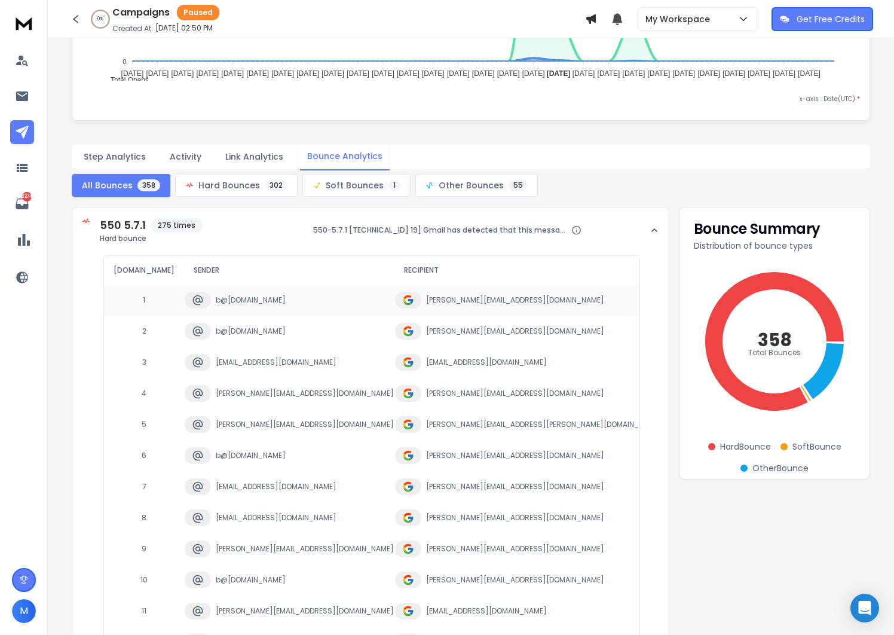
click at [771, 304] on button "View Email" at bounding box center [801, 300] width 60 height 22
click at [662, 232] on button "550 5.7.1 275 times Hard bounce 550-5.7.1 [TECHNICAL_ID] 19] Gmail has detected…" at bounding box center [370, 229] width 596 height 45
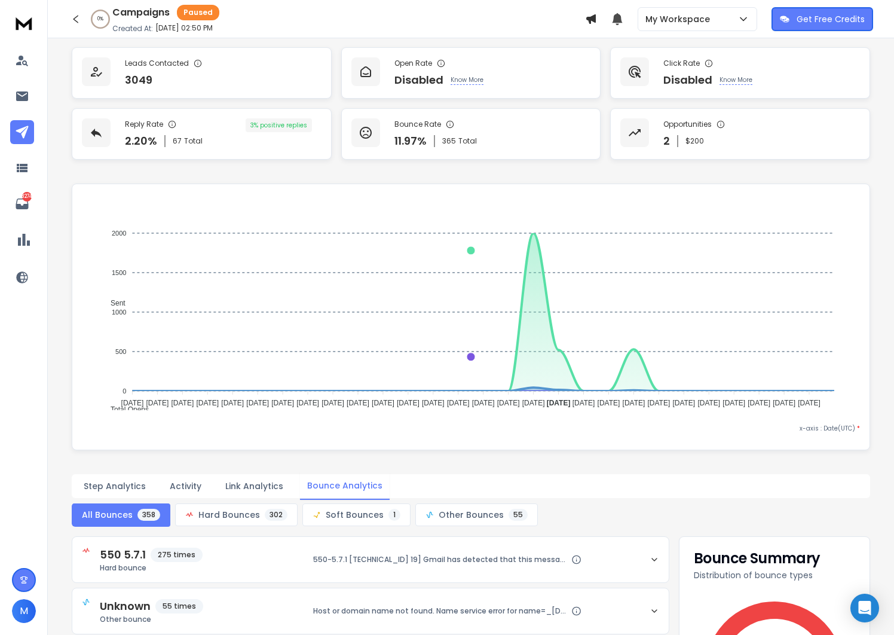
scroll to position [108, 0]
